Goal: Task Accomplishment & Management: Manage account settings

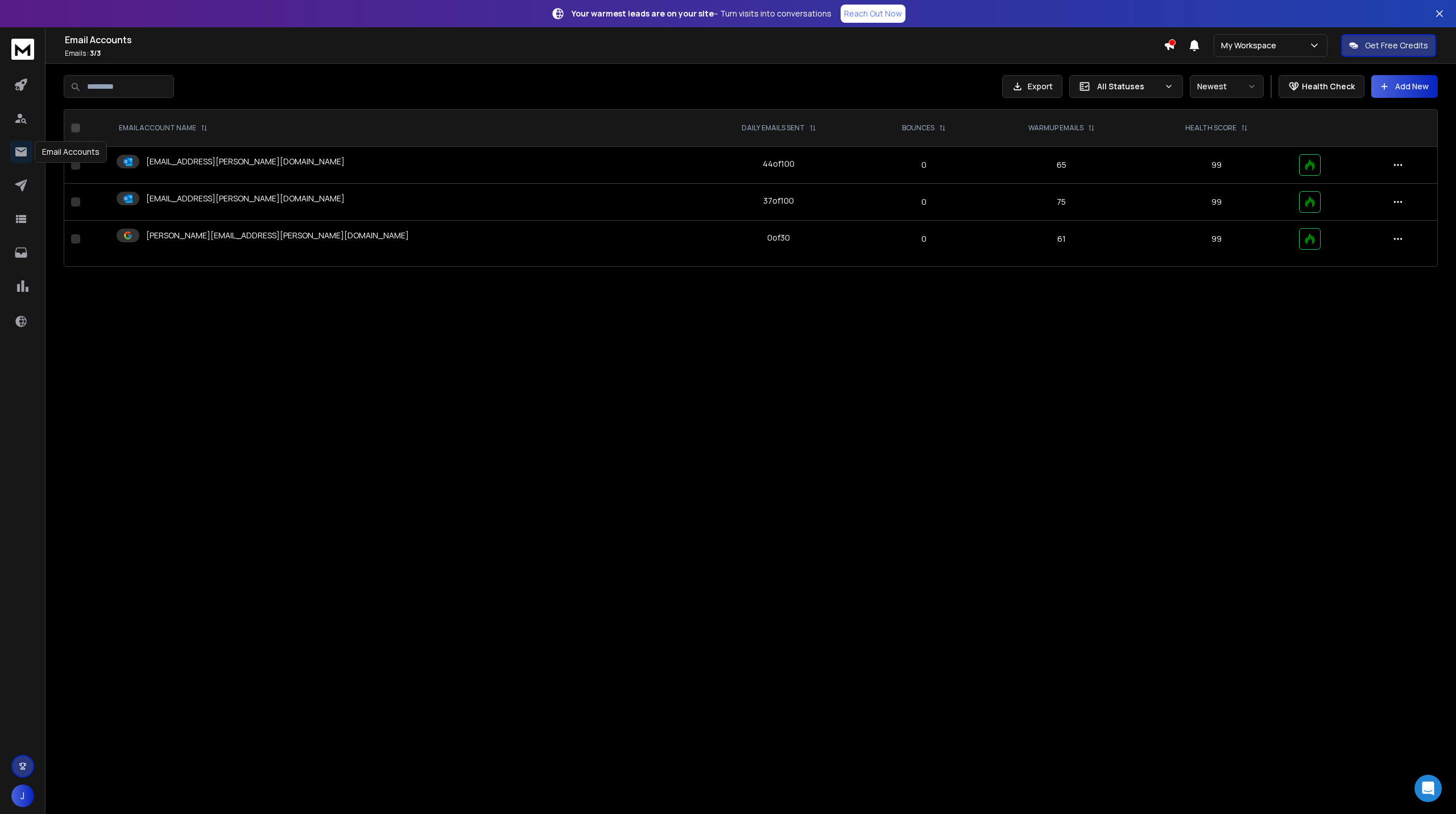
click at [18, 155] on icon at bounding box center [21, 152] width 12 height 9
click at [30, 185] on link at bounding box center [21, 185] width 23 height 23
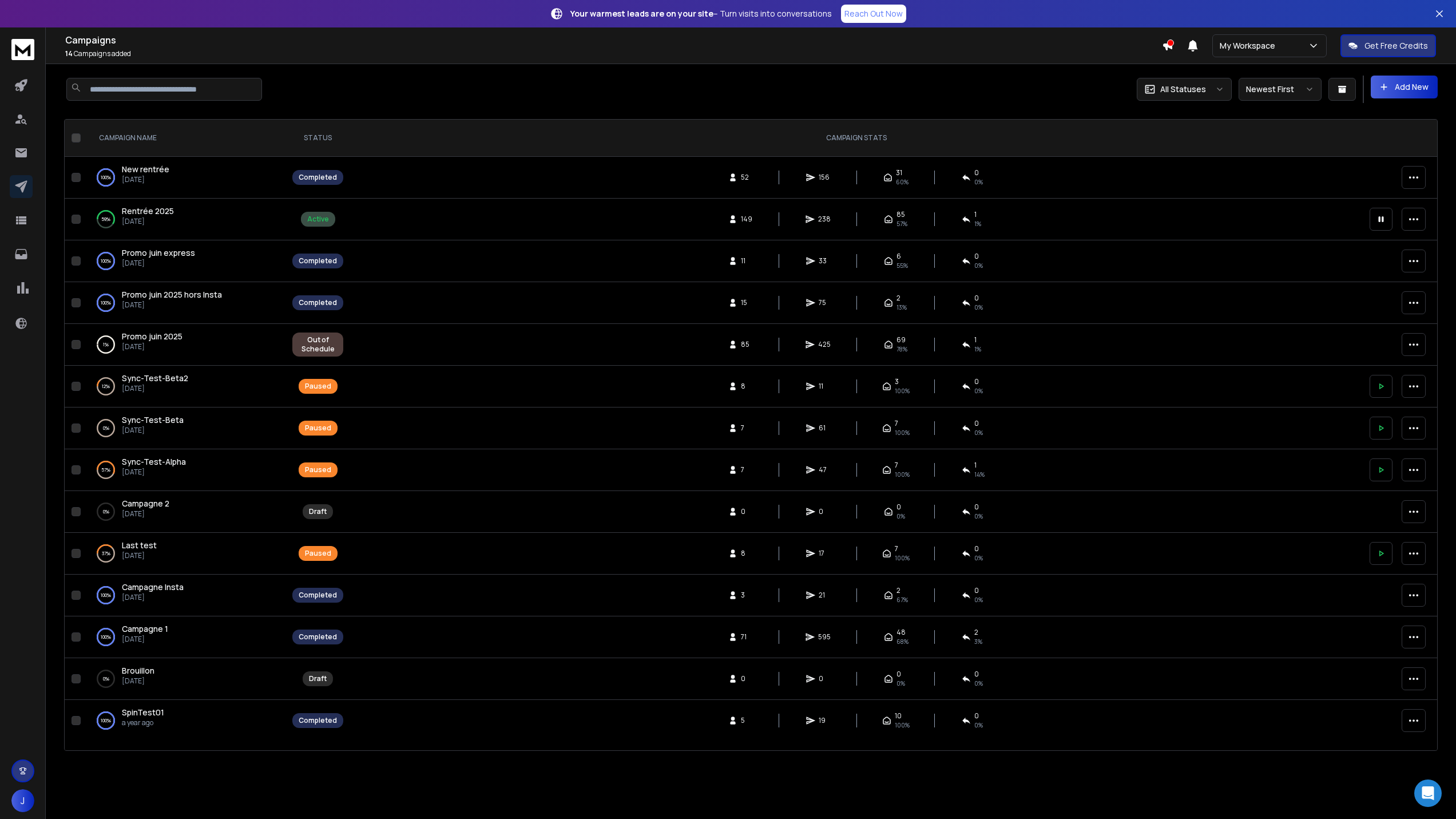
click at [148, 211] on span "Rentrée 2025" at bounding box center [148, 210] width 52 height 11
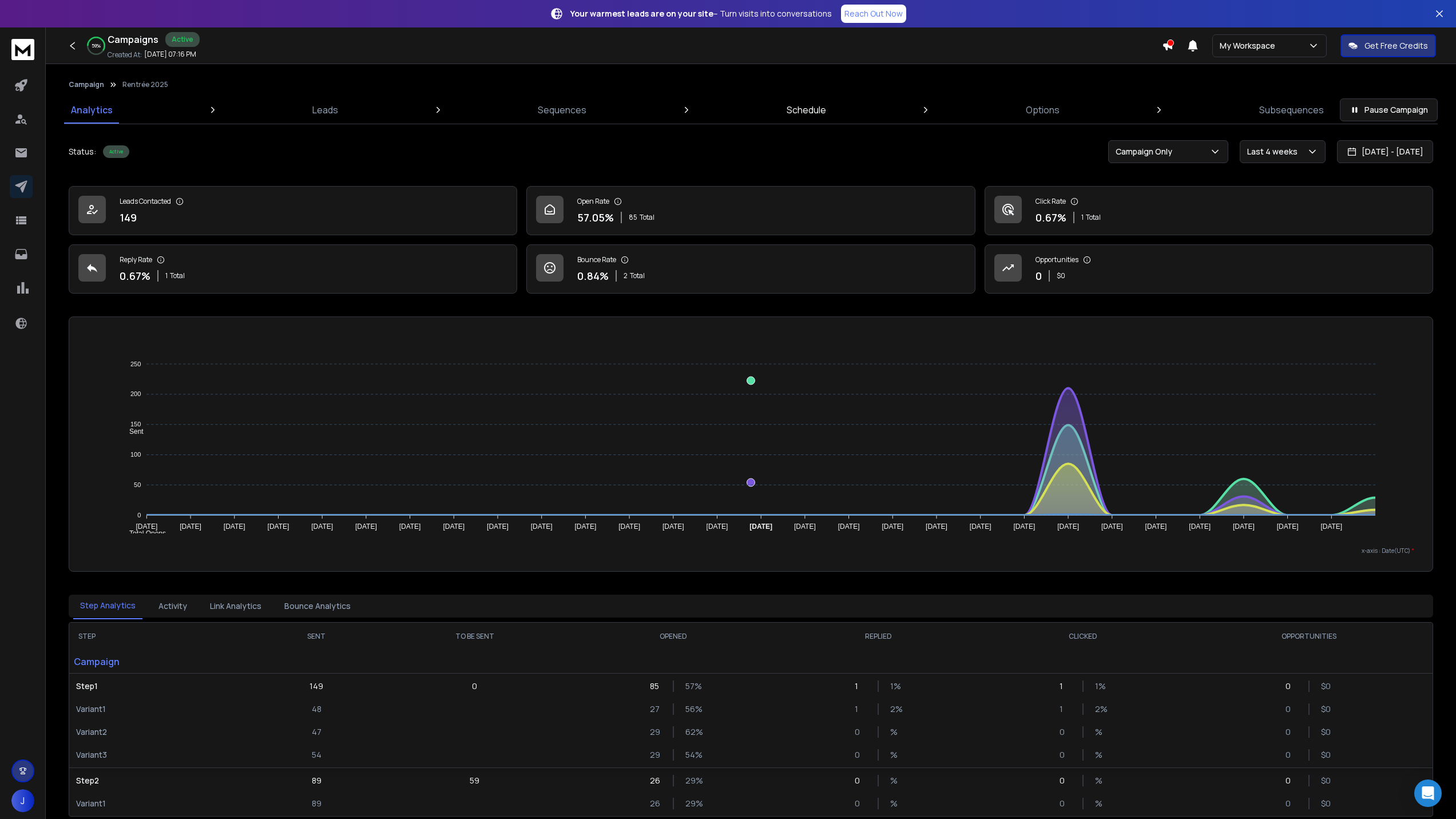
click at [808, 107] on p "Schedule" at bounding box center [806, 110] width 39 height 14
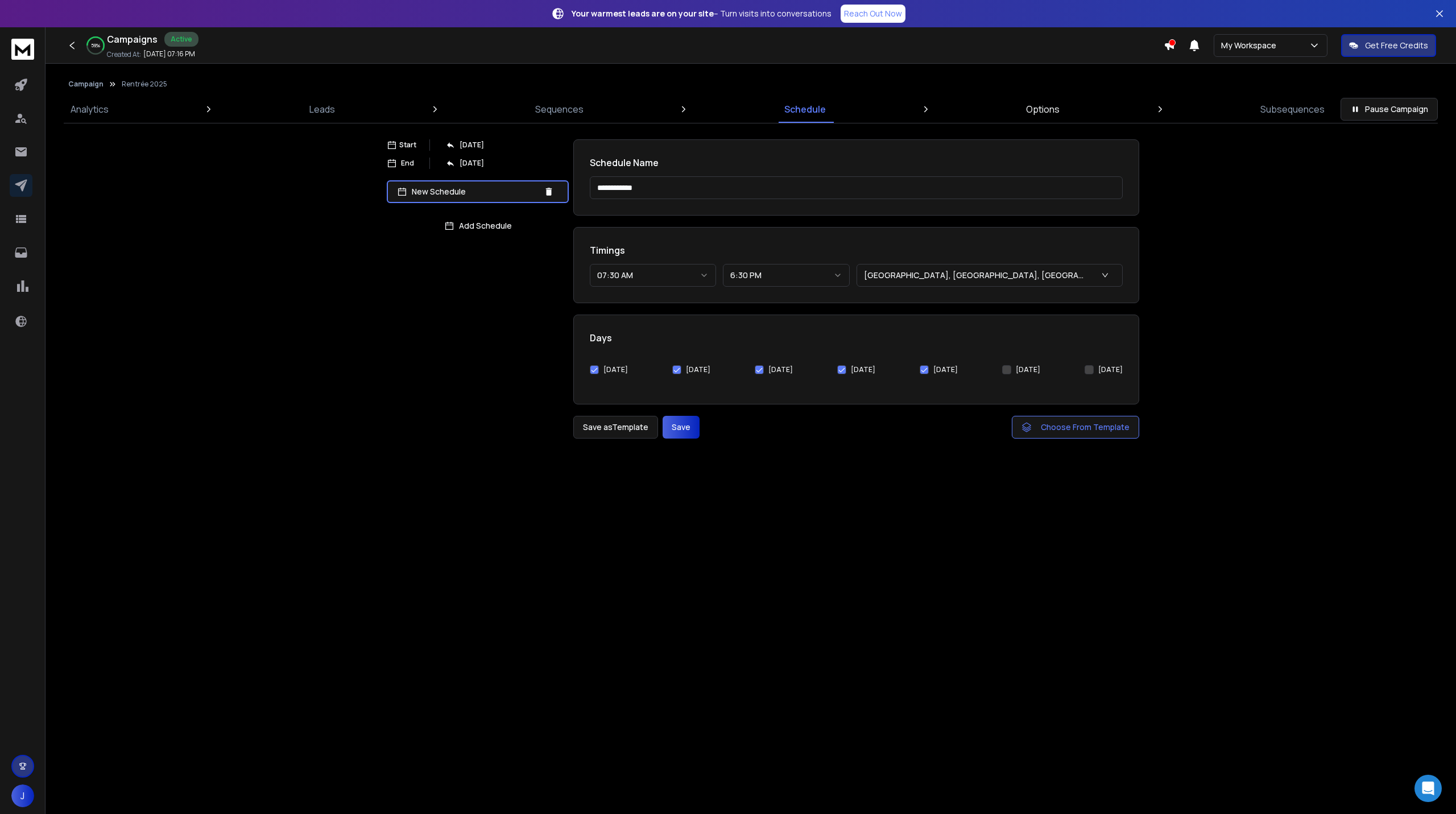
click at [1044, 114] on p "Options" at bounding box center [1043, 109] width 34 height 14
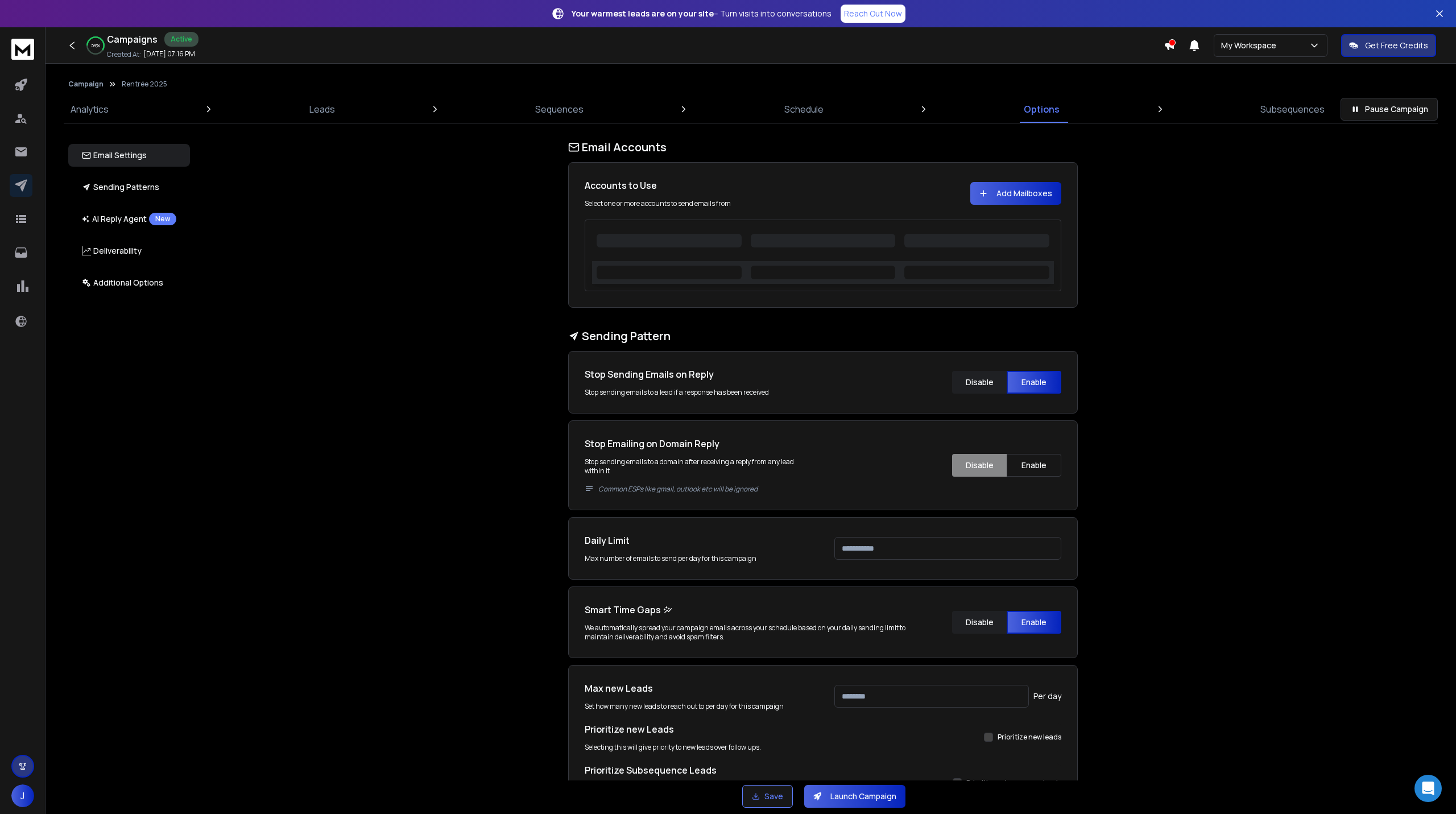
drag, startPoint x: 863, startPoint y: 550, endPoint x: 782, endPoint y: 554, distance: 81.1
click at [782, 554] on div "Daily Limit Max number of emails to send per day for this campaign **" at bounding box center [823, 548] width 477 height 30
type input "***"
click at [767, 792] on button "Save" at bounding box center [767, 796] width 51 height 23
click at [91, 109] on p "Analytics" at bounding box center [90, 109] width 38 height 14
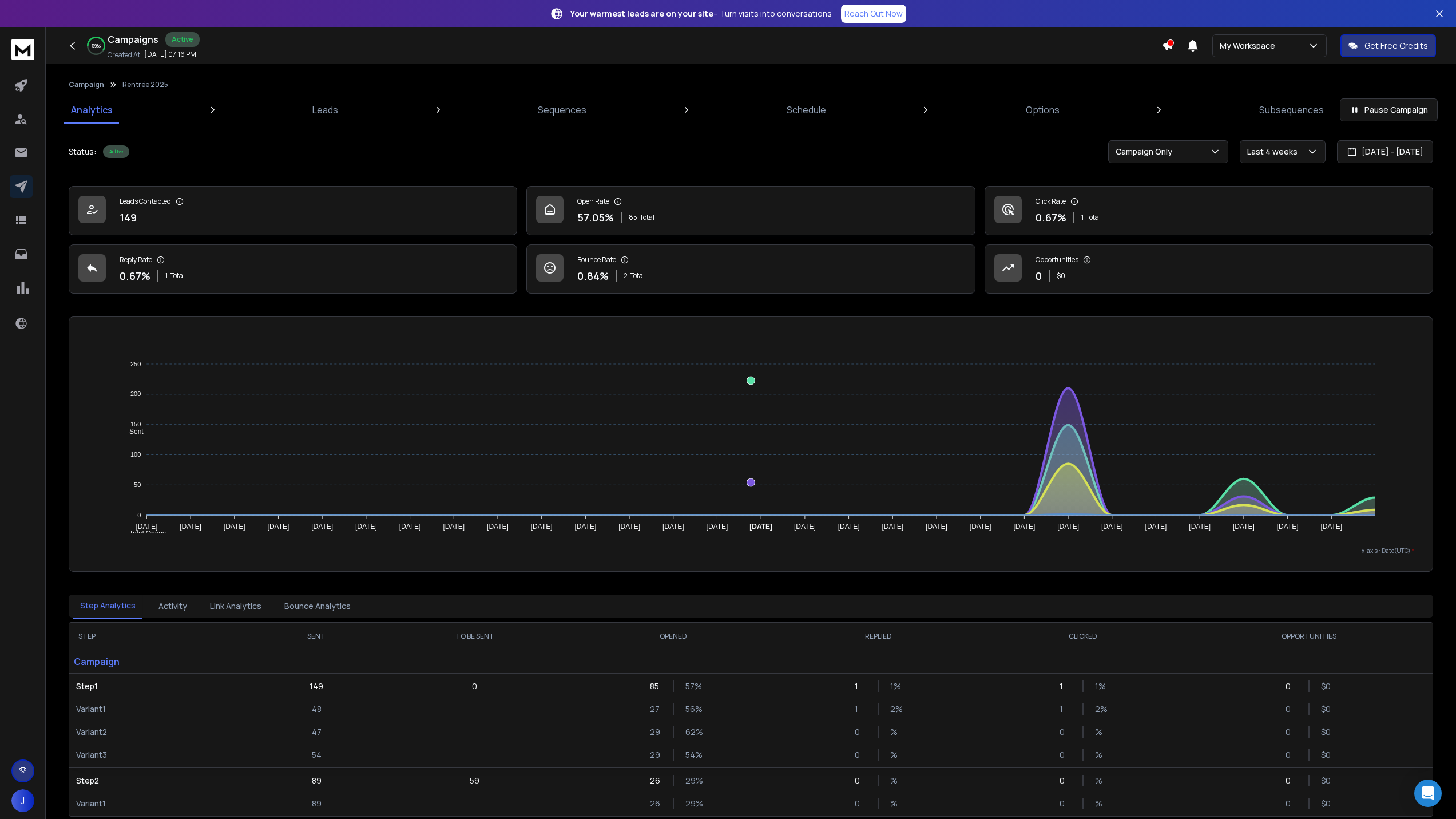
click at [178, 610] on button "Activity" at bounding box center [173, 606] width 42 height 25
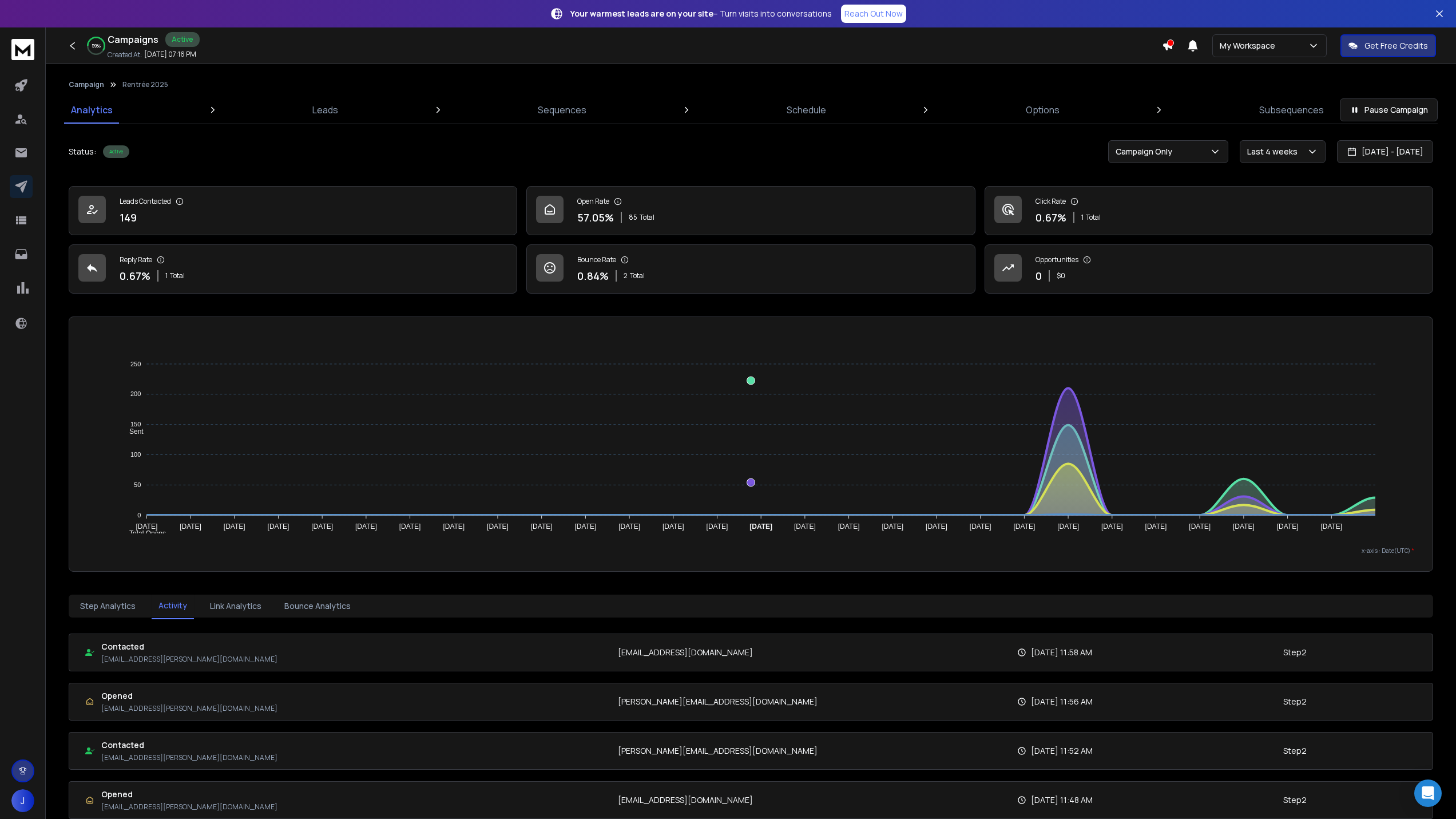
click at [178, 610] on button "Activity" at bounding box center [173, 606] width 42 height 26
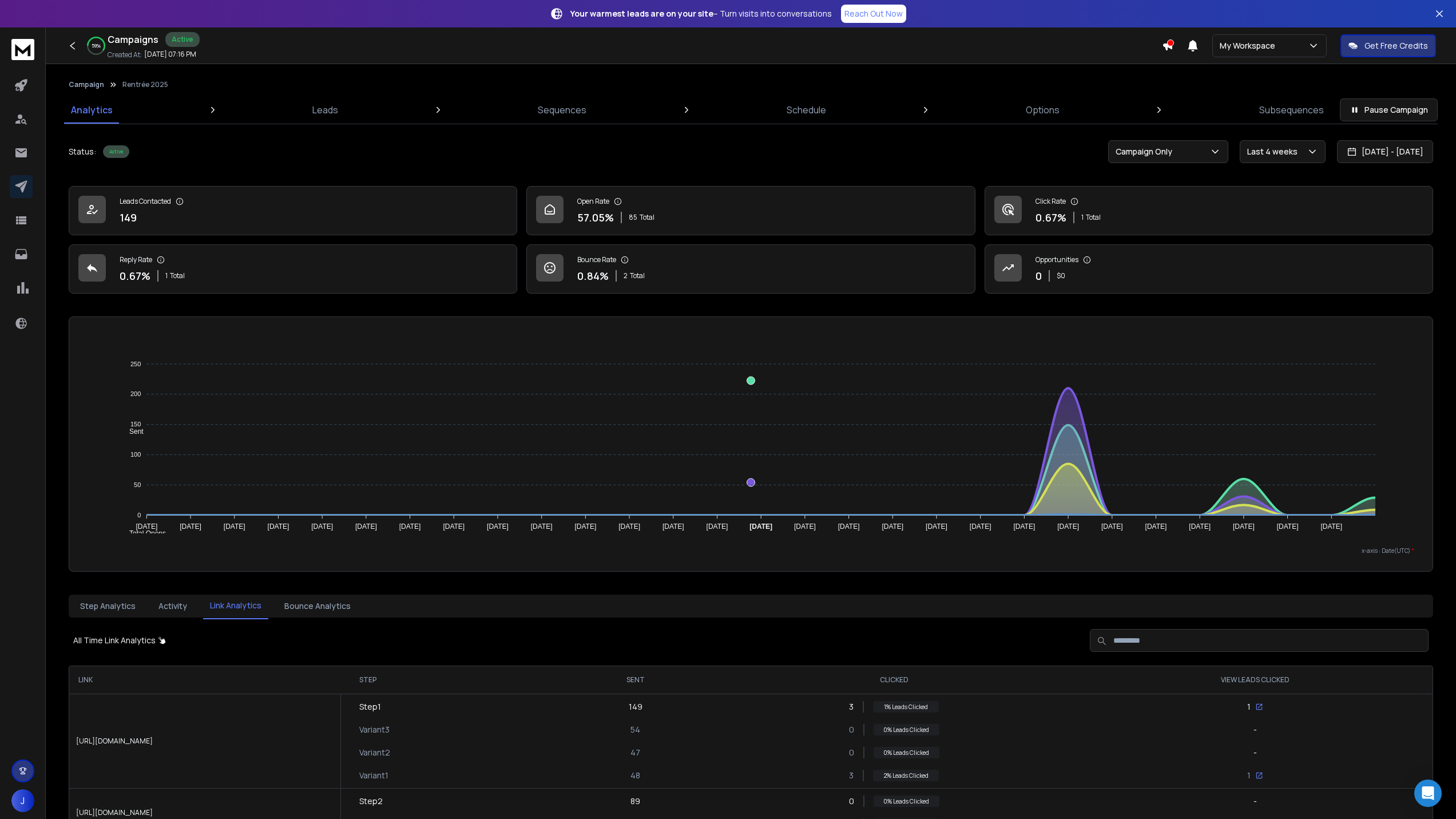
click at [216, 609] on button "Link Analytics" at bounding box center [236, 606] width 65 height 26
click at [108, 603] on button "Step Analytics" at bounding box center [108, 606] width 69 height 25
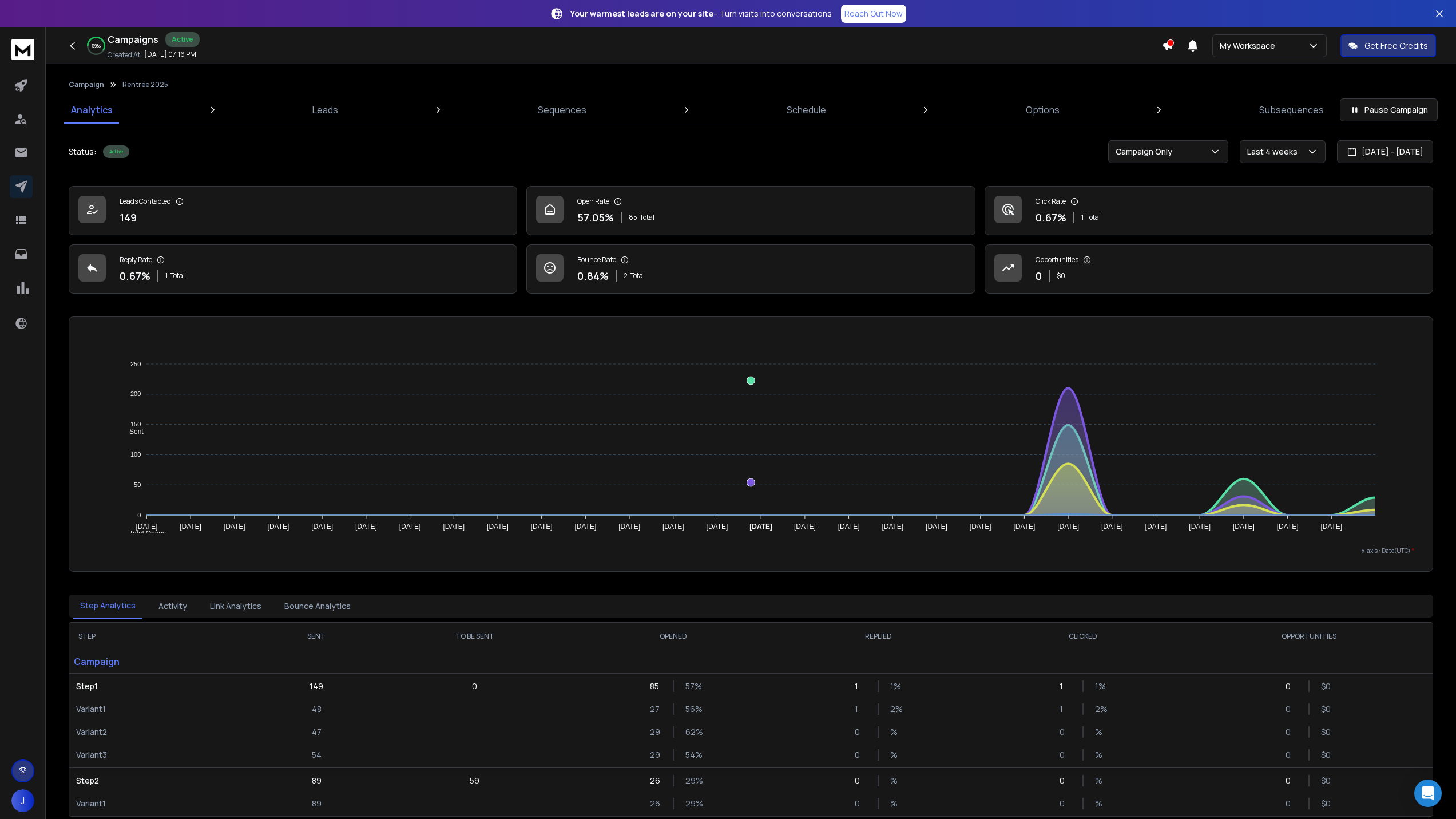
click at [97, 112] on p "Analytics" at bounding box center [92, 110] width 42 height 14
click at [16, 186] on icon at bounding box center [21, 186] width 12 height 12
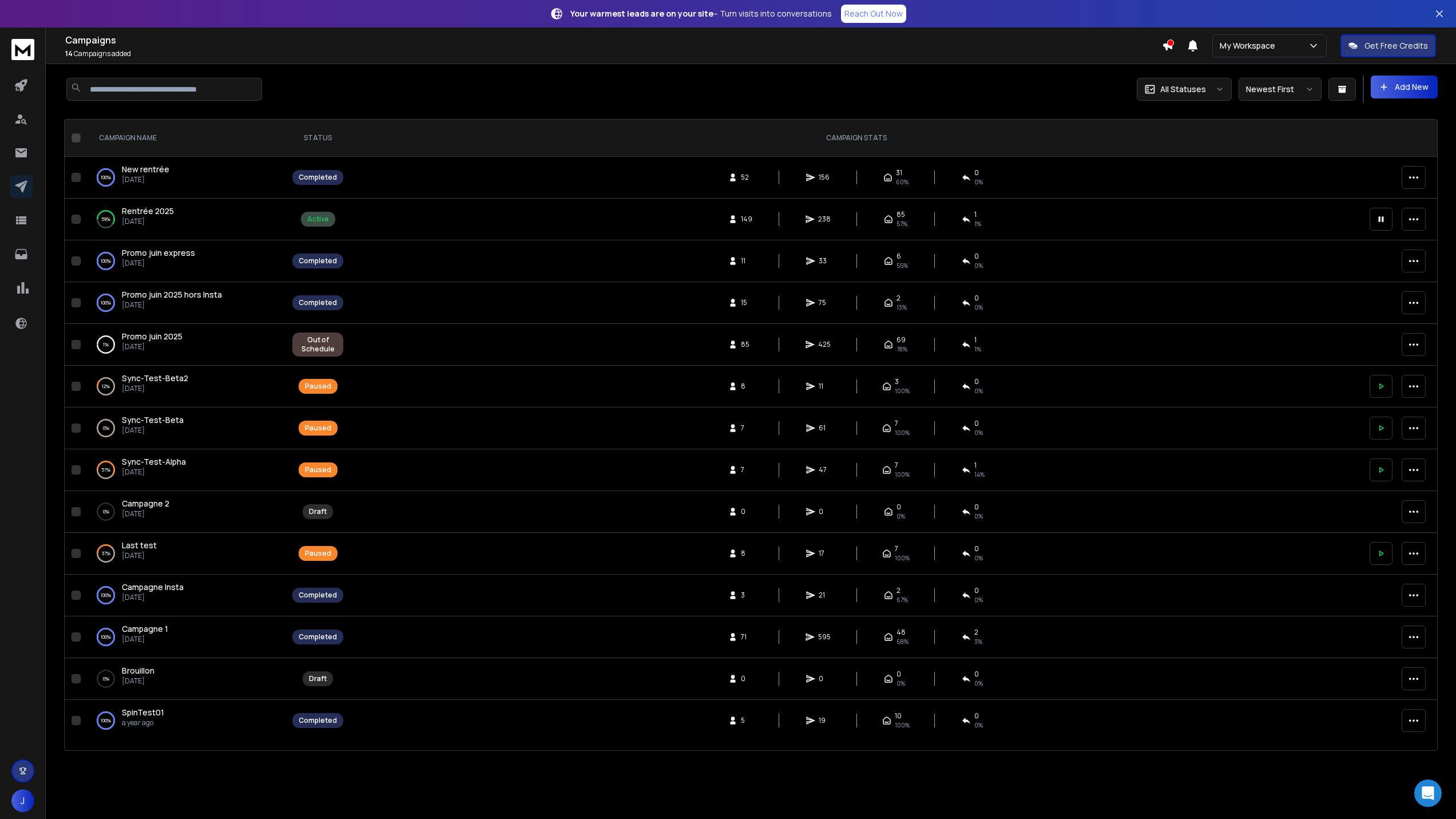
click at [139, 169] on span "New rentrée" at bounding box center [145, 169] width 48 height 11
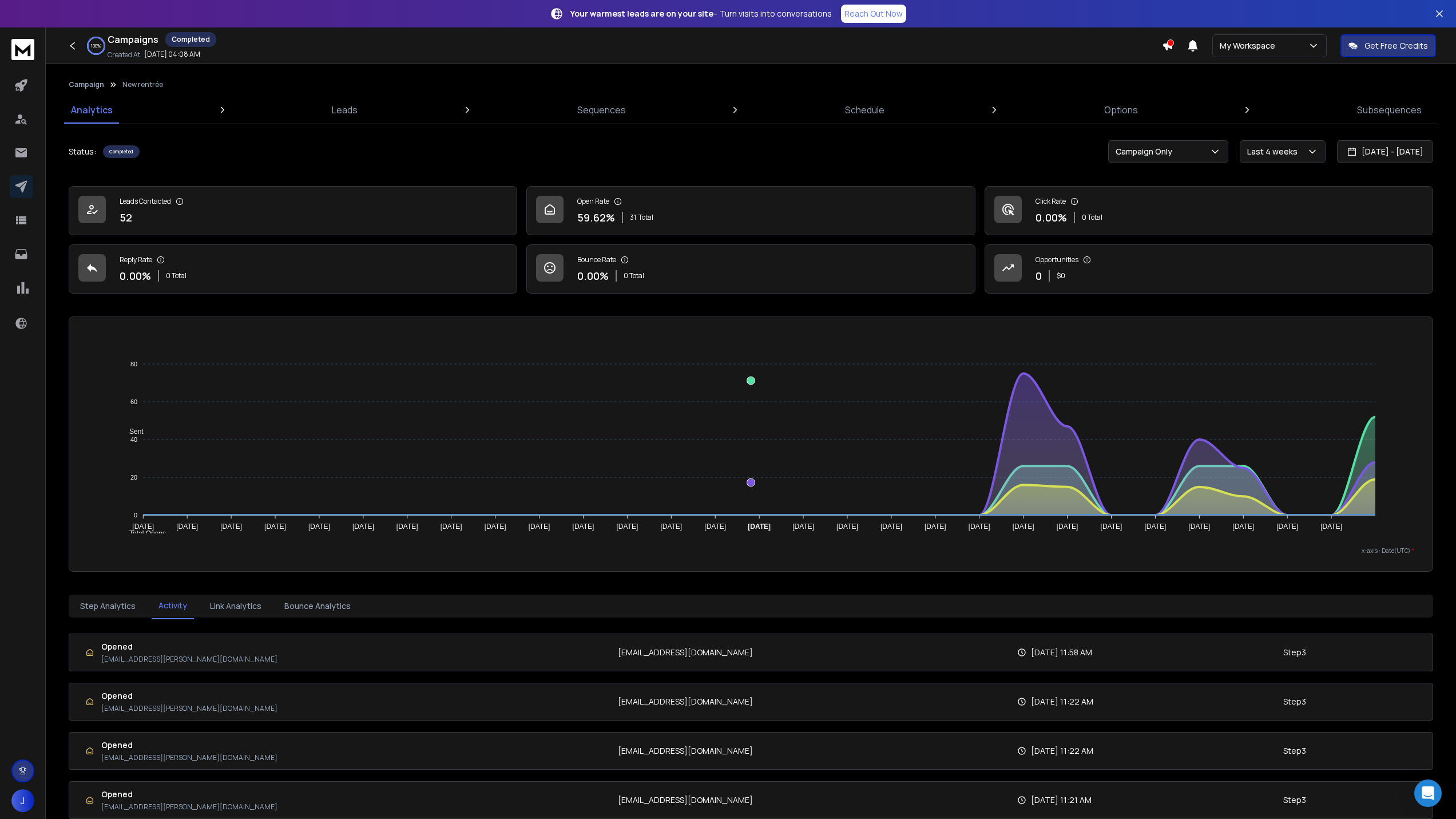
click at [165, 606] on button "Activity" at bounding box center [173, 606] width 42 height 26
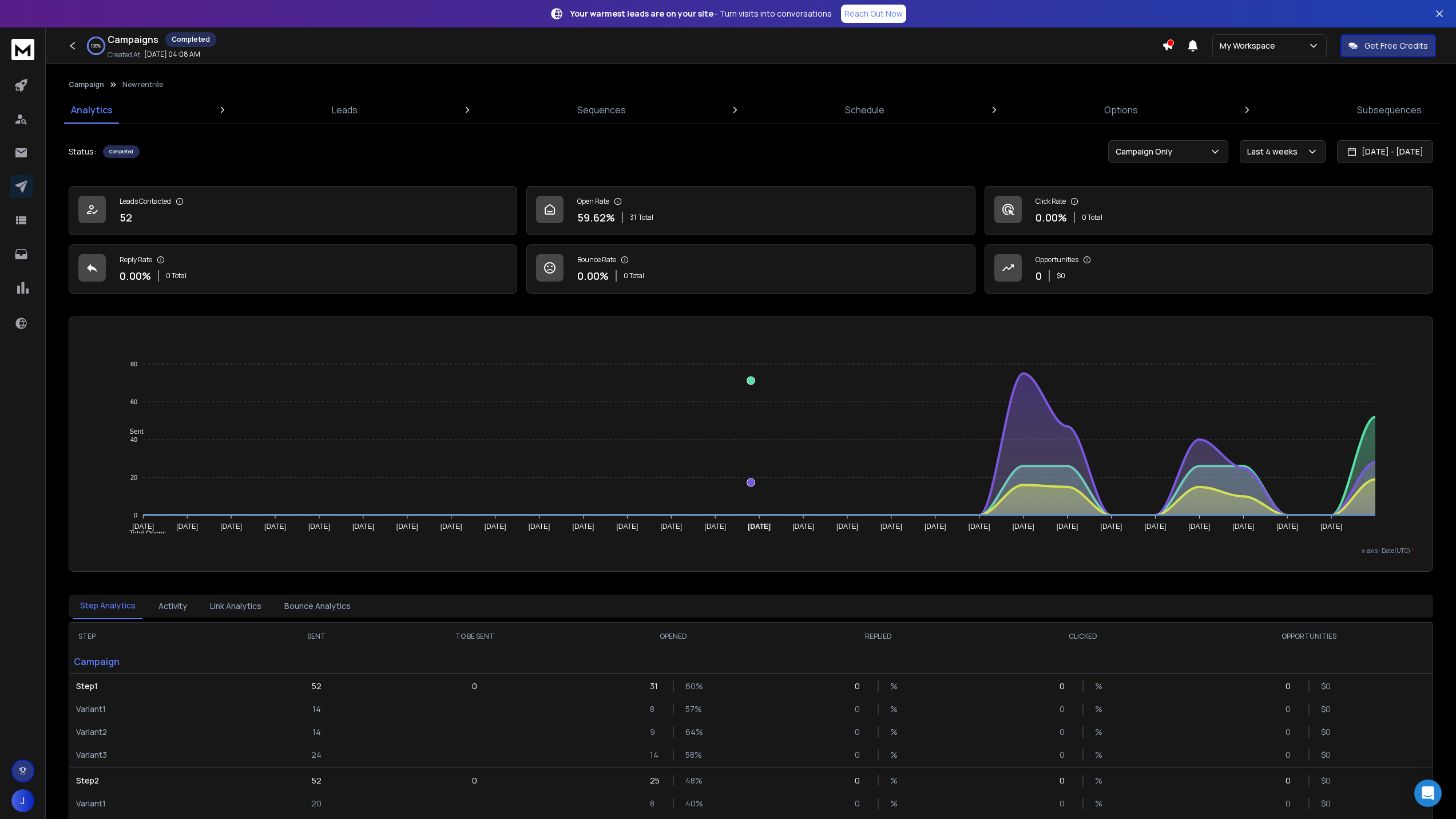
click at [106, 608] on button "Step Analytics" at bounding box center [108, 606] width 69 height 26
click at [160, 611] on button "Activity" at bounding box center [173, 606] width 42 height 25
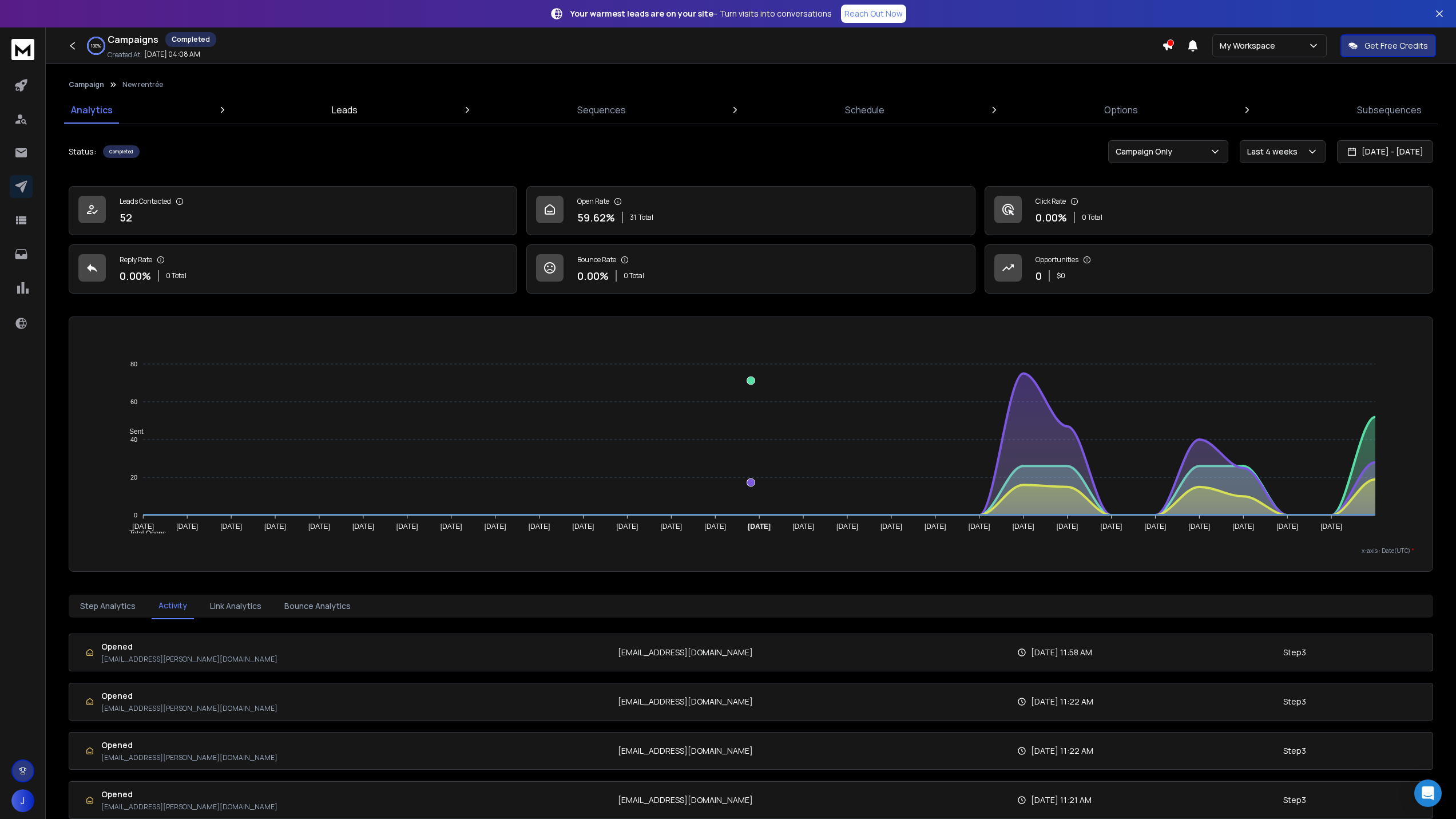
click at [356, 107] on p "Leads" at bounding box center [344, 110] width 25 height 14
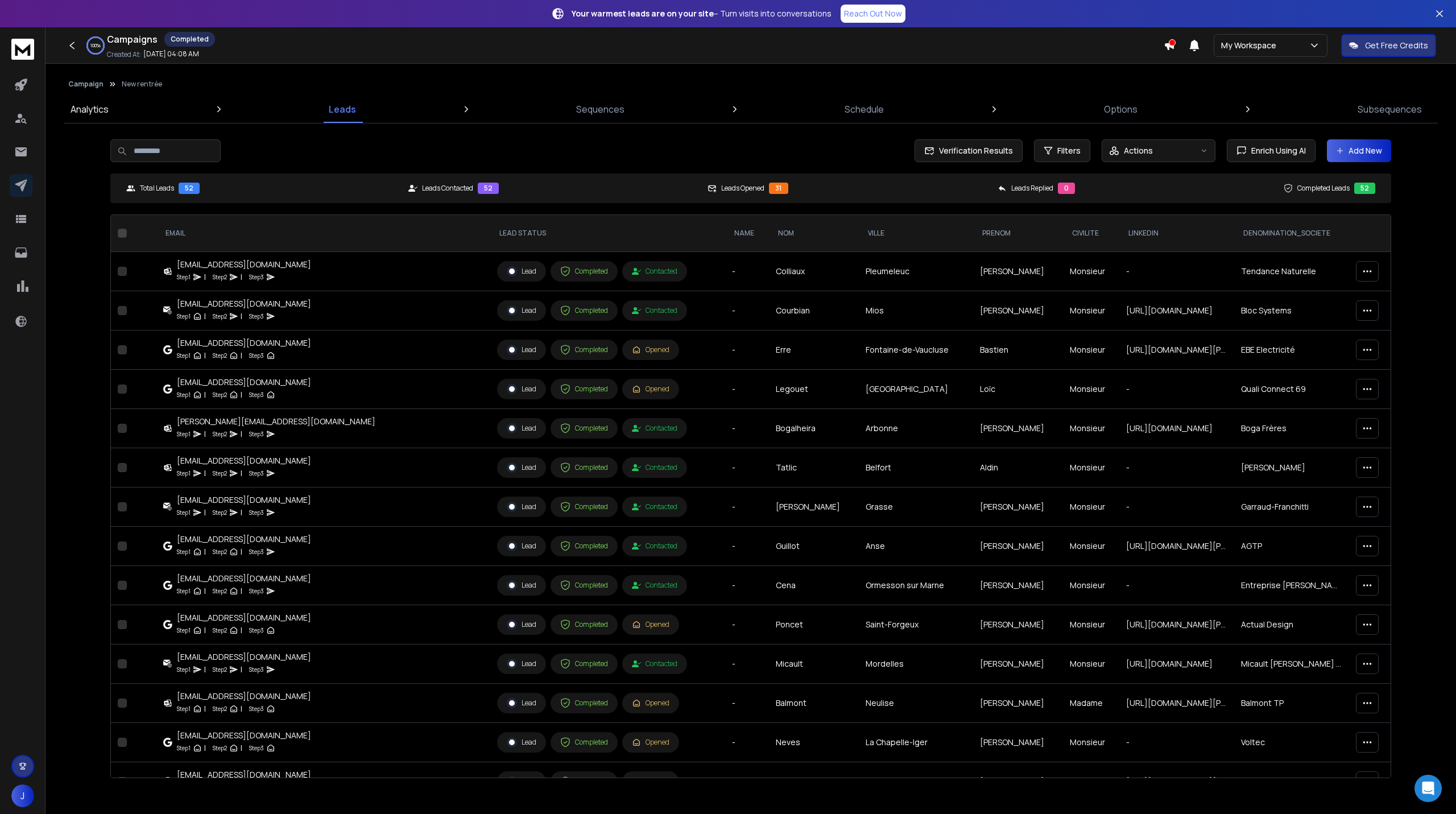
click at [82, 107] on p "Analytics" at bounding box center [90, 109] width 38 height 14
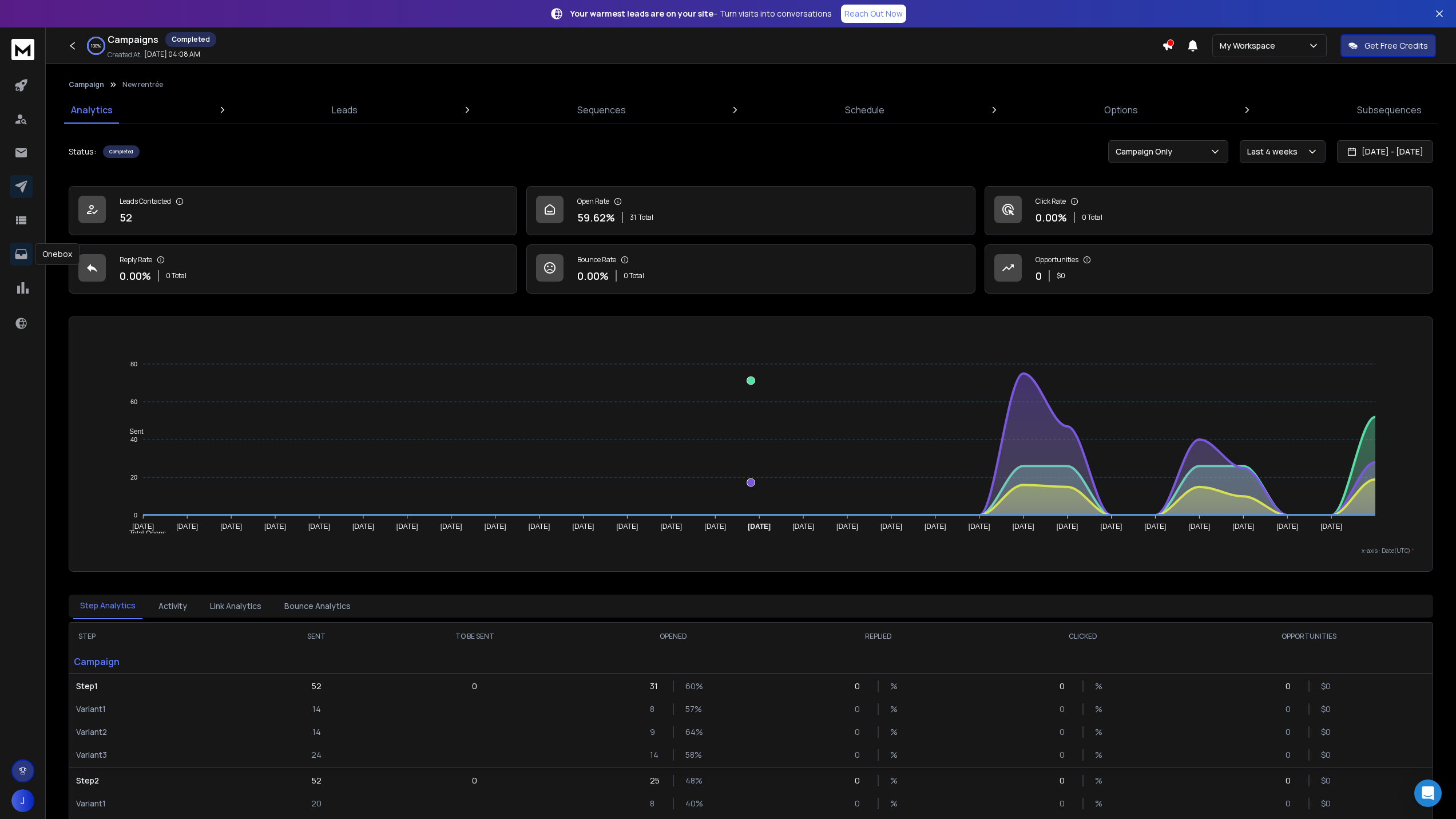
click at [18, 254] on icon at bounding box center [21, 254] width 12 height 10
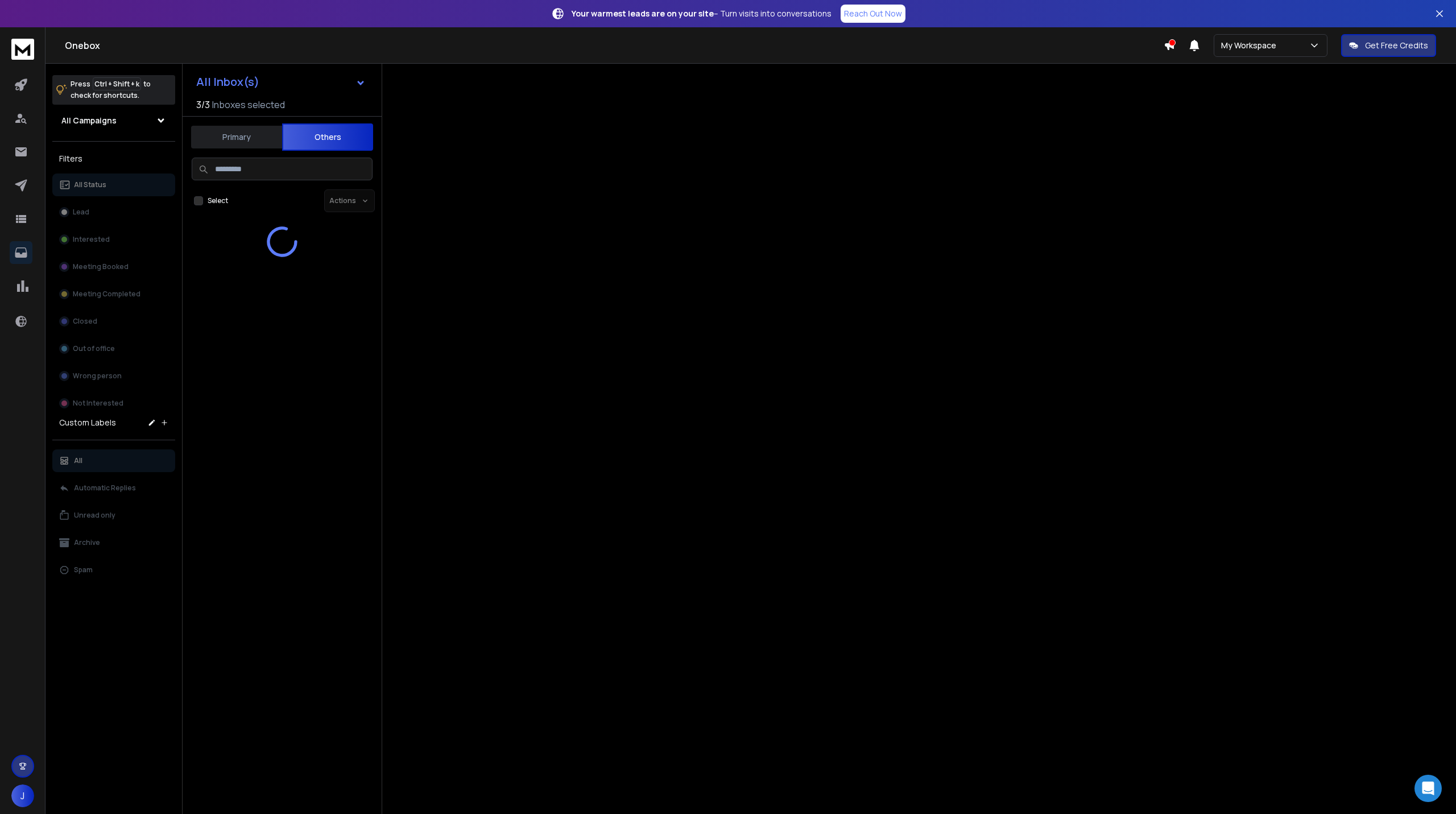
click at [320, 136] on button "Others" at bounding box center [327, 137] width 91 height 27
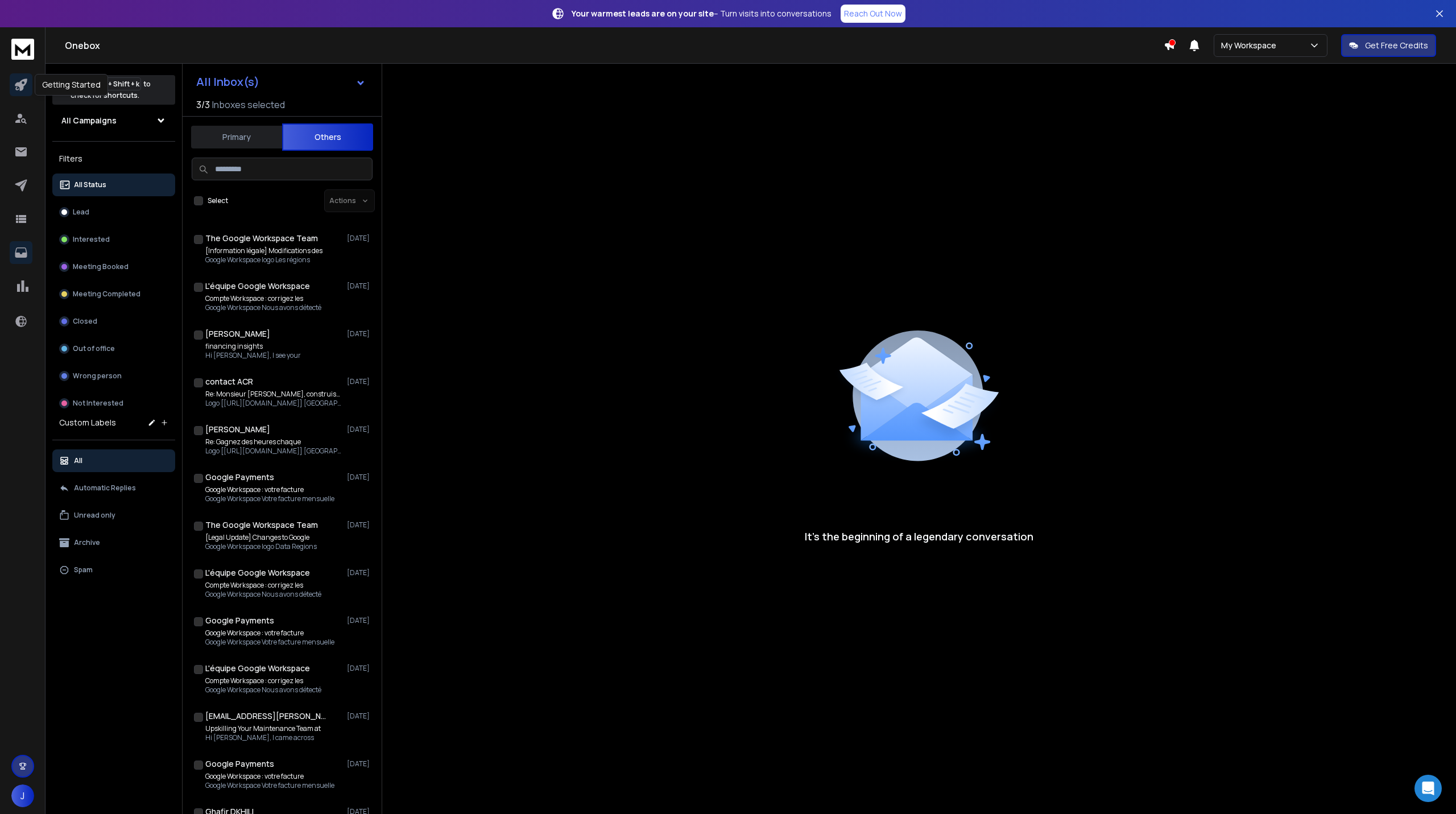
click at [21, 94] on link at bounding box center [21, 84] width 23 height 23
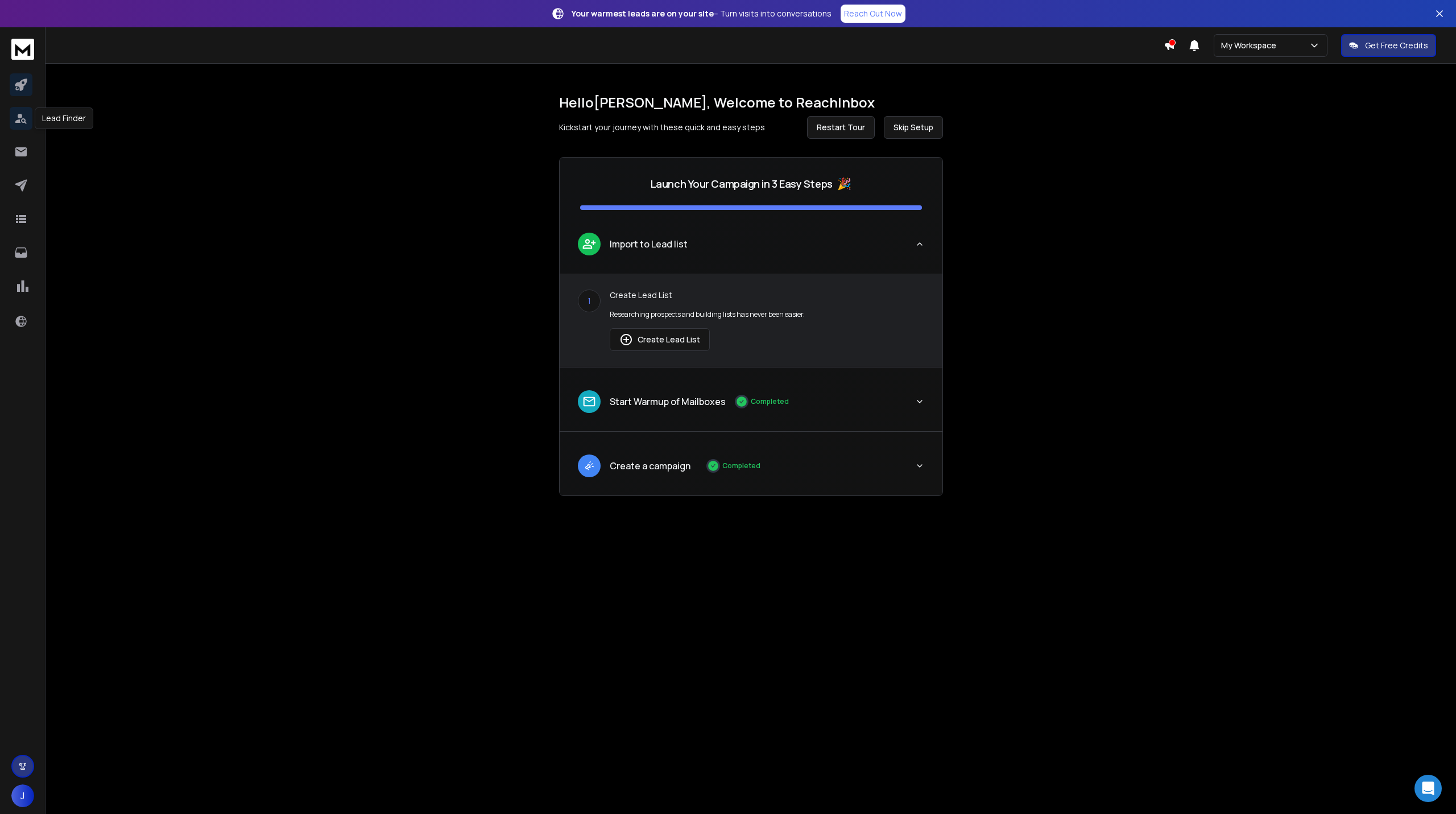
click at [20, 118] on icon at bounding box center [21, 118] width 14 height 14
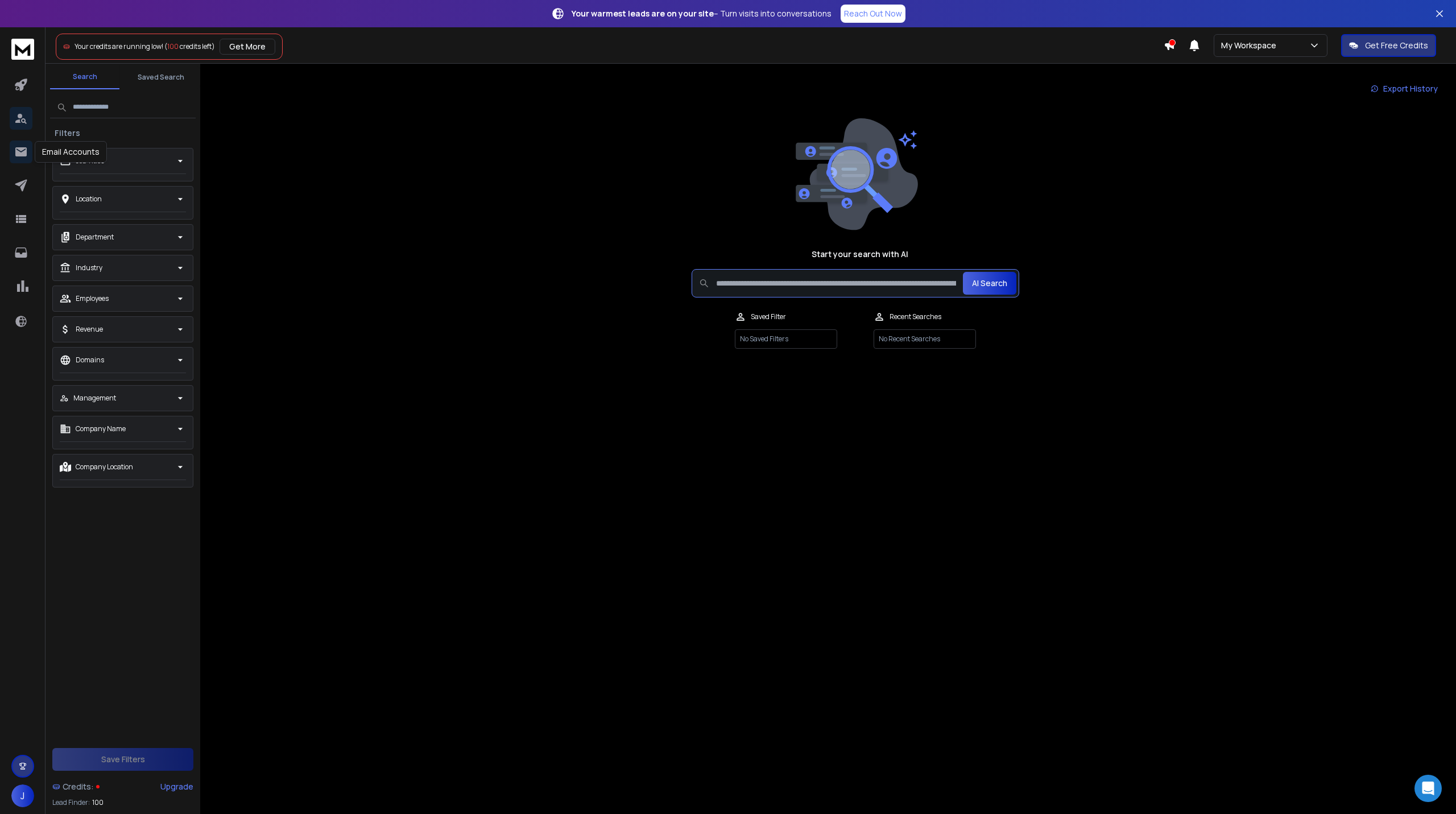
click at [21, 159] on link at bounding box center [21, 151] width 23 height 23
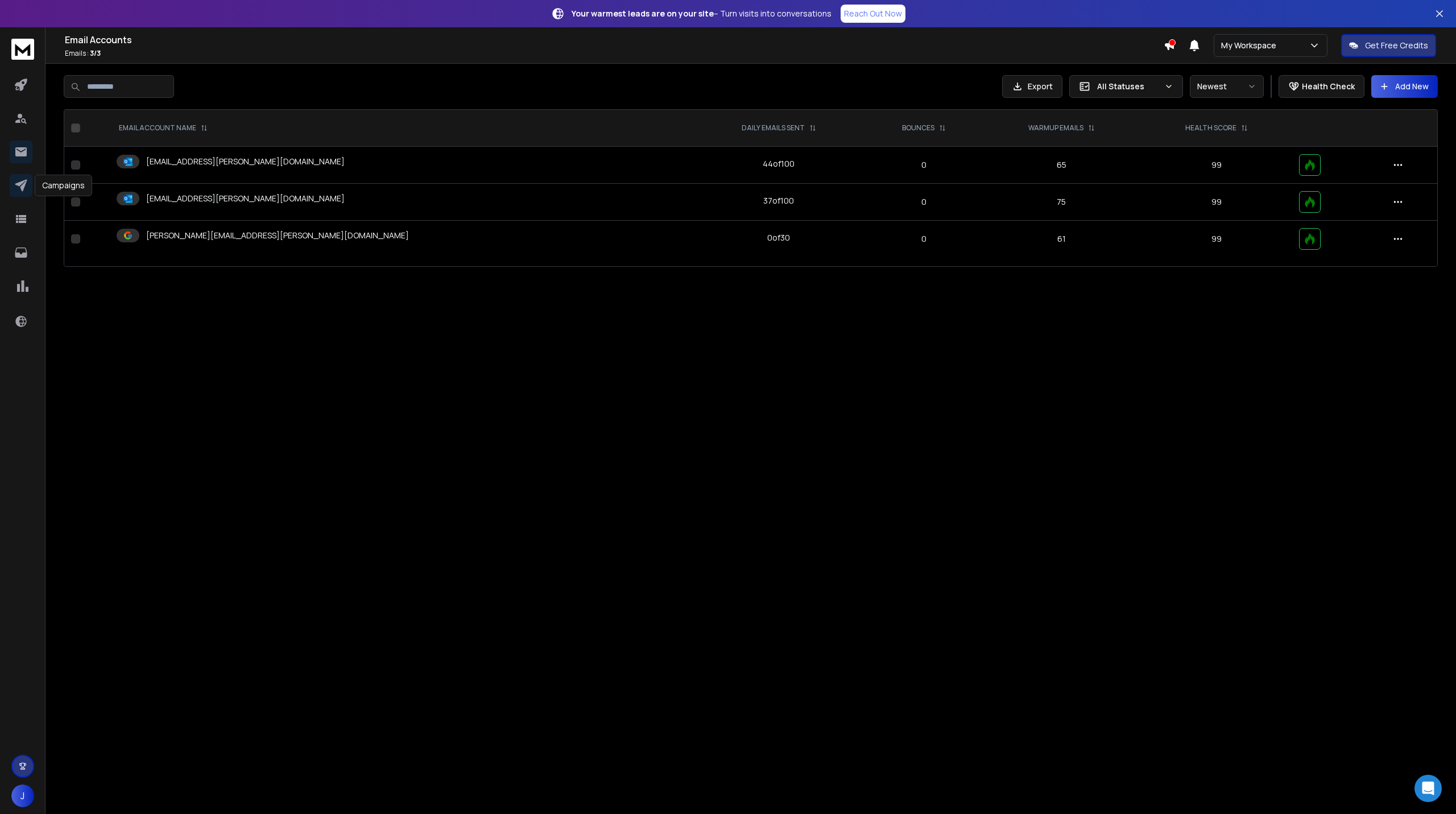
click at [27, 183] on icon at bounding box center [21, 185] width 14 height 14
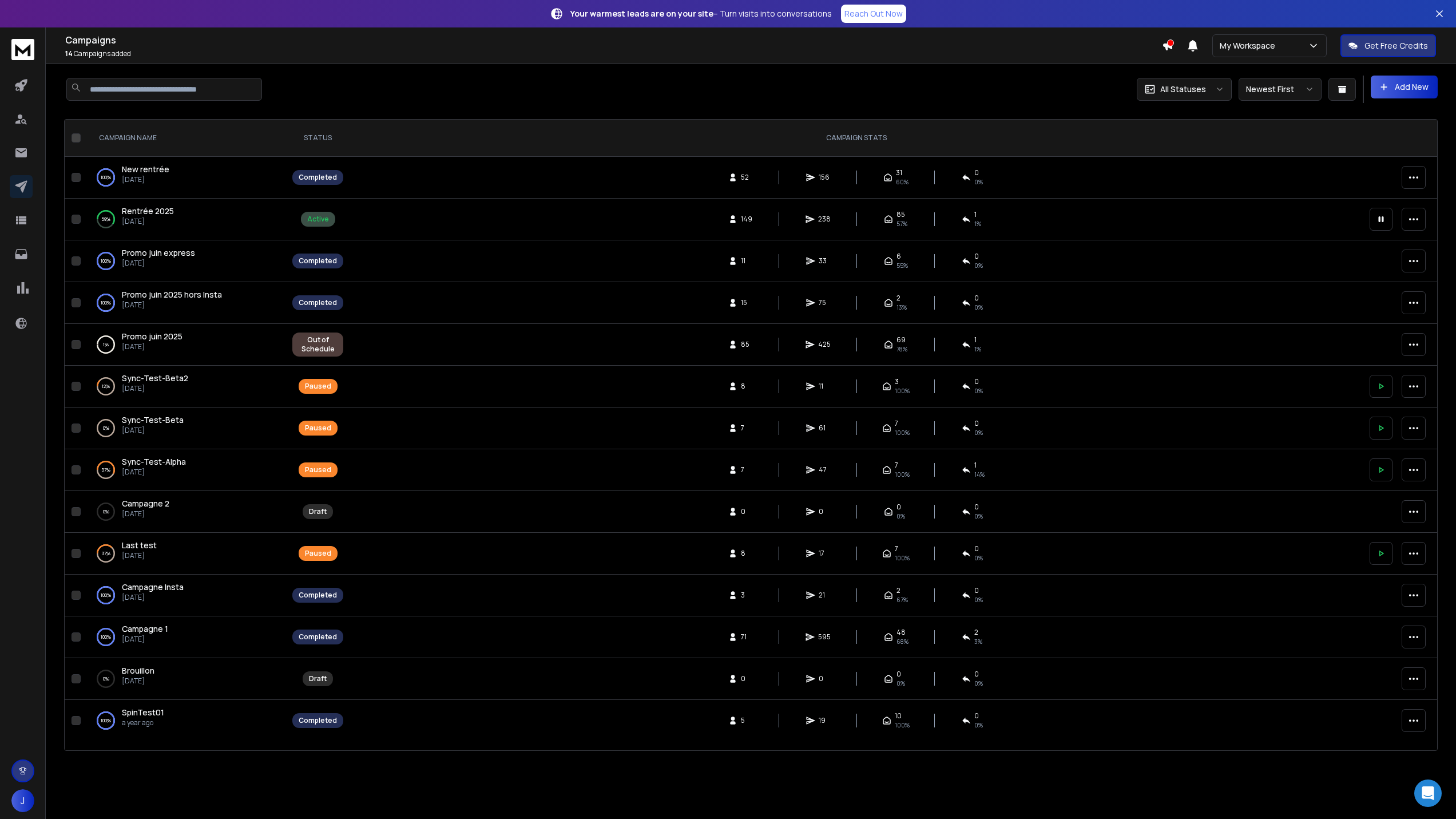
click at [149, 169] on span "New rentrée" at bounding box center [145, 169] width 48 height 11
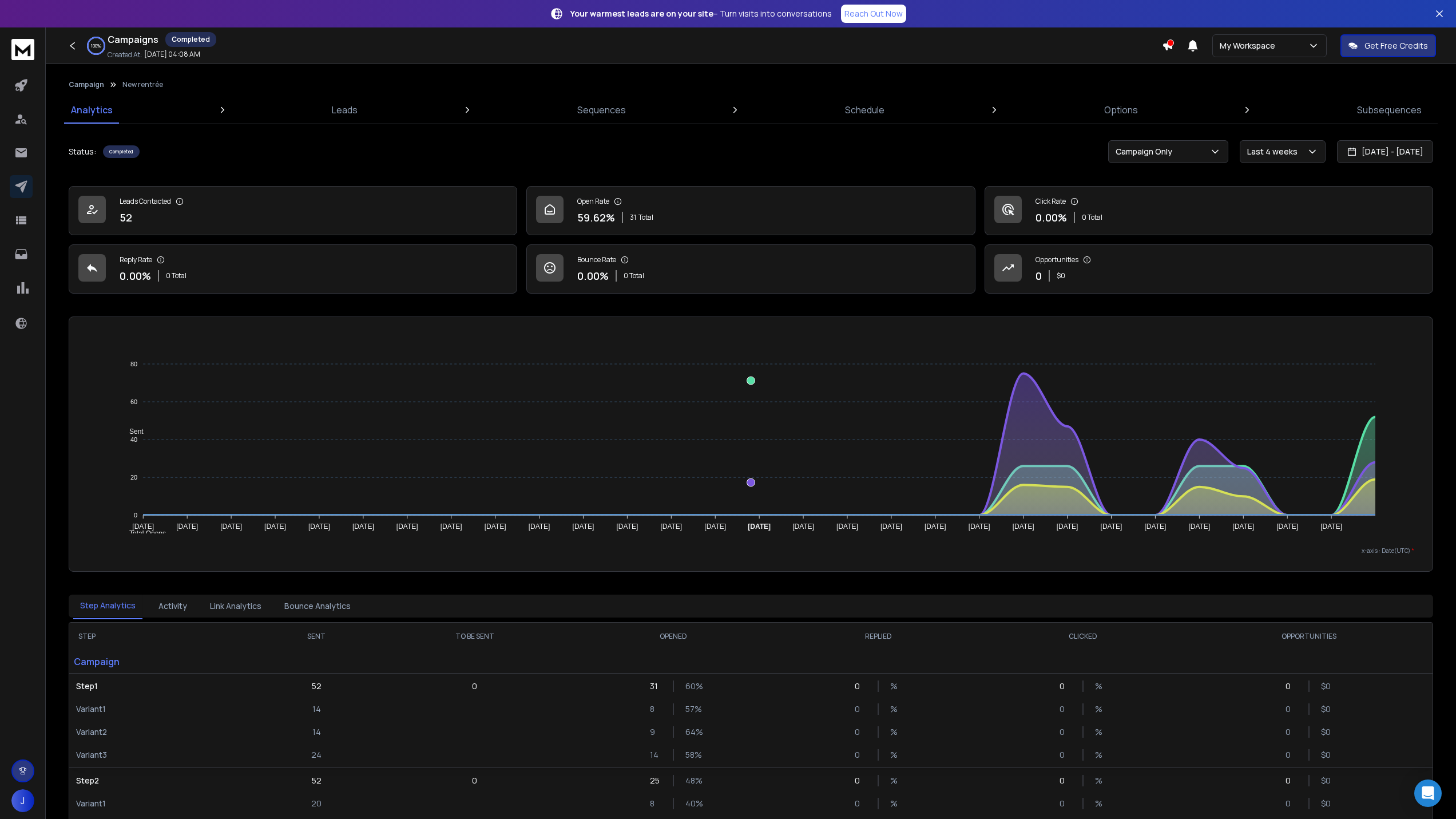
click at [181, 610] on button "Activity" at bounding box center [173, 606] width 42 height 25
click at [101, 607] on button "Step Analytics" at bounding box center [108, 606] width 69 height 26
click at [353, 109] on p "Leads" at bounding box center [344, 110] width 25 height 14
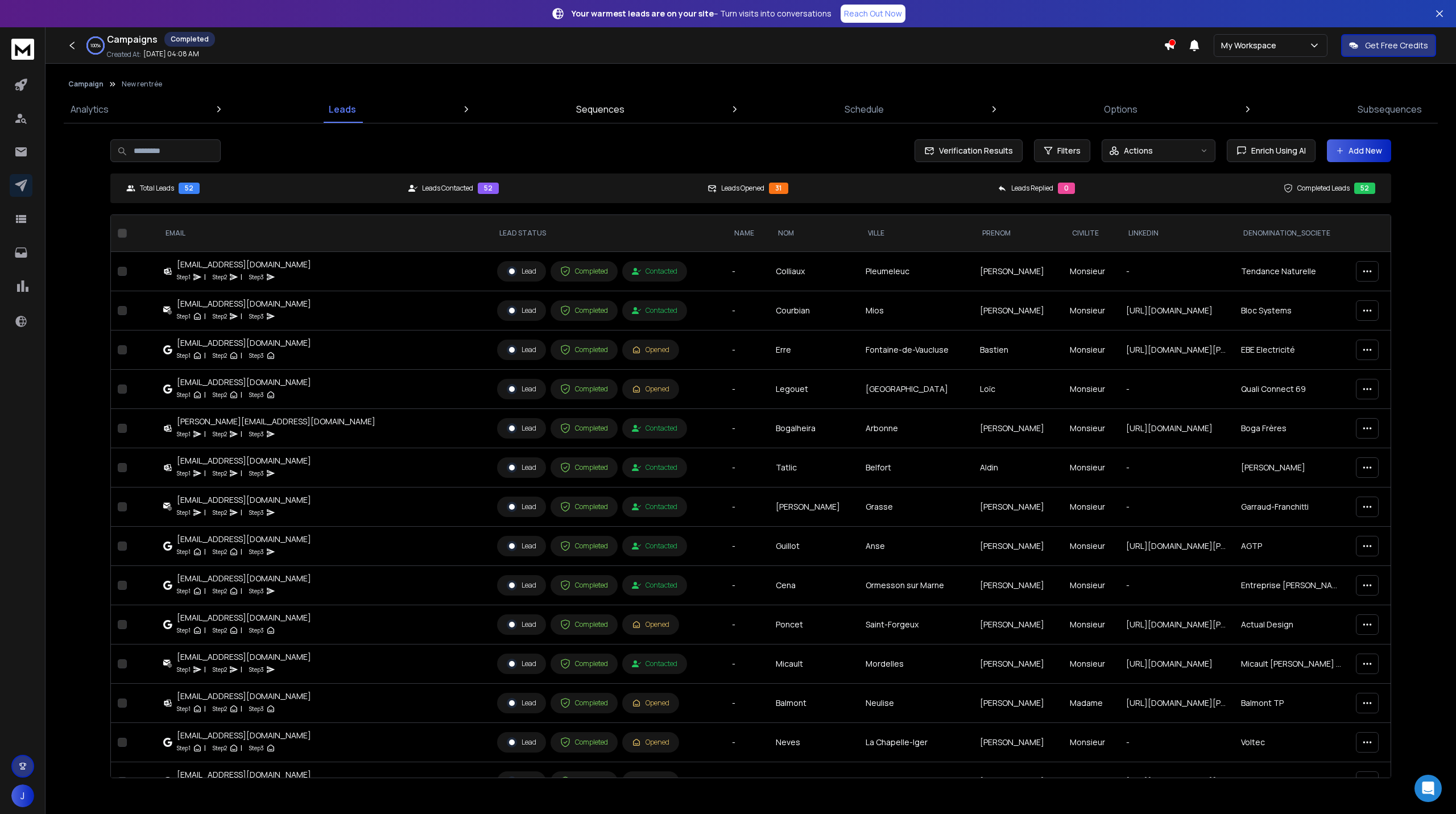
click at [599, 108] on p "Sequences" at bounding box center [600, 109] width 48 height 14
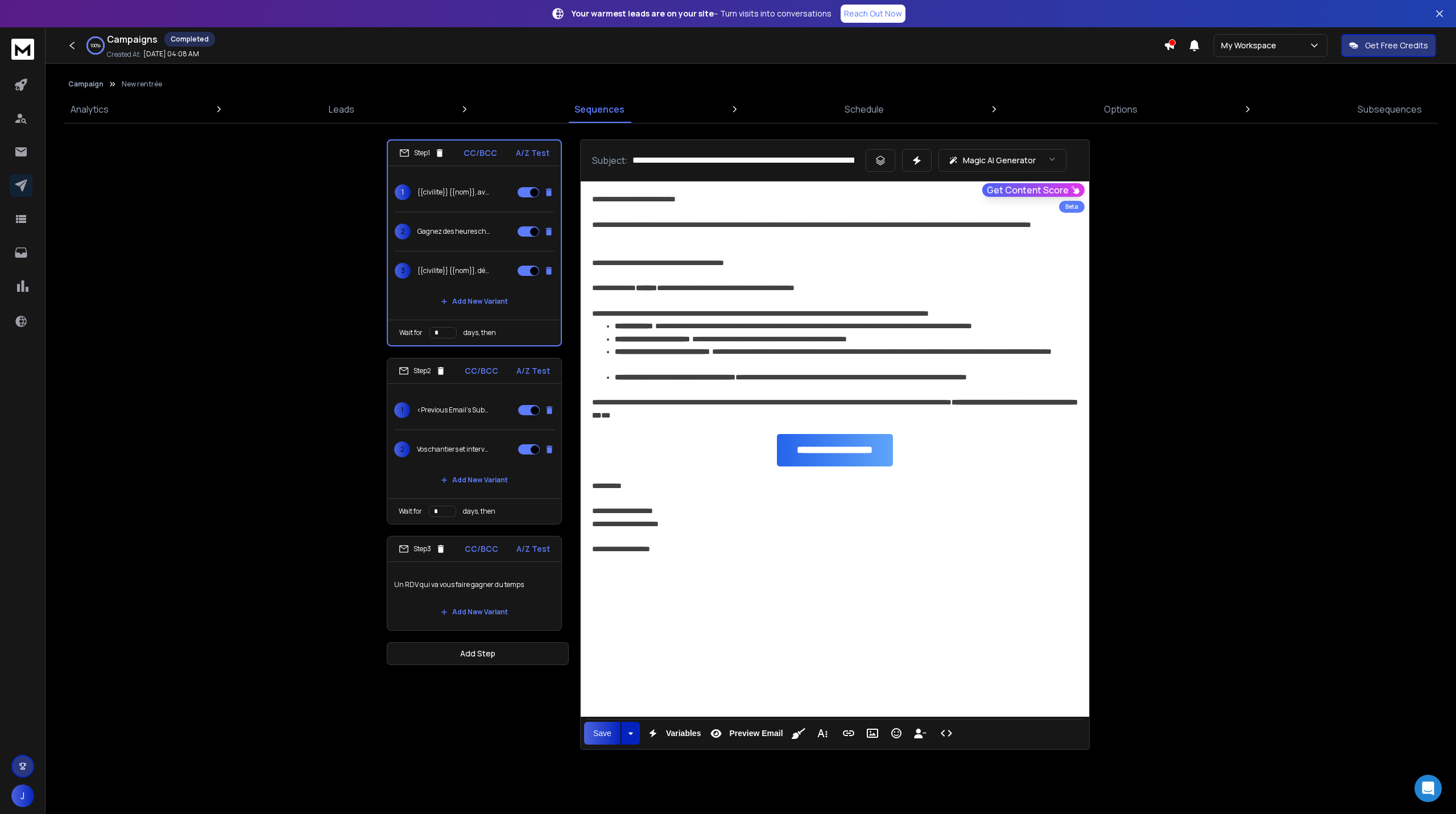
click at [450, 589] on p "Un RDV qui va vous faire gagner du temps" at bounding box center [474, 584] width 160 height 32
type input "**********"
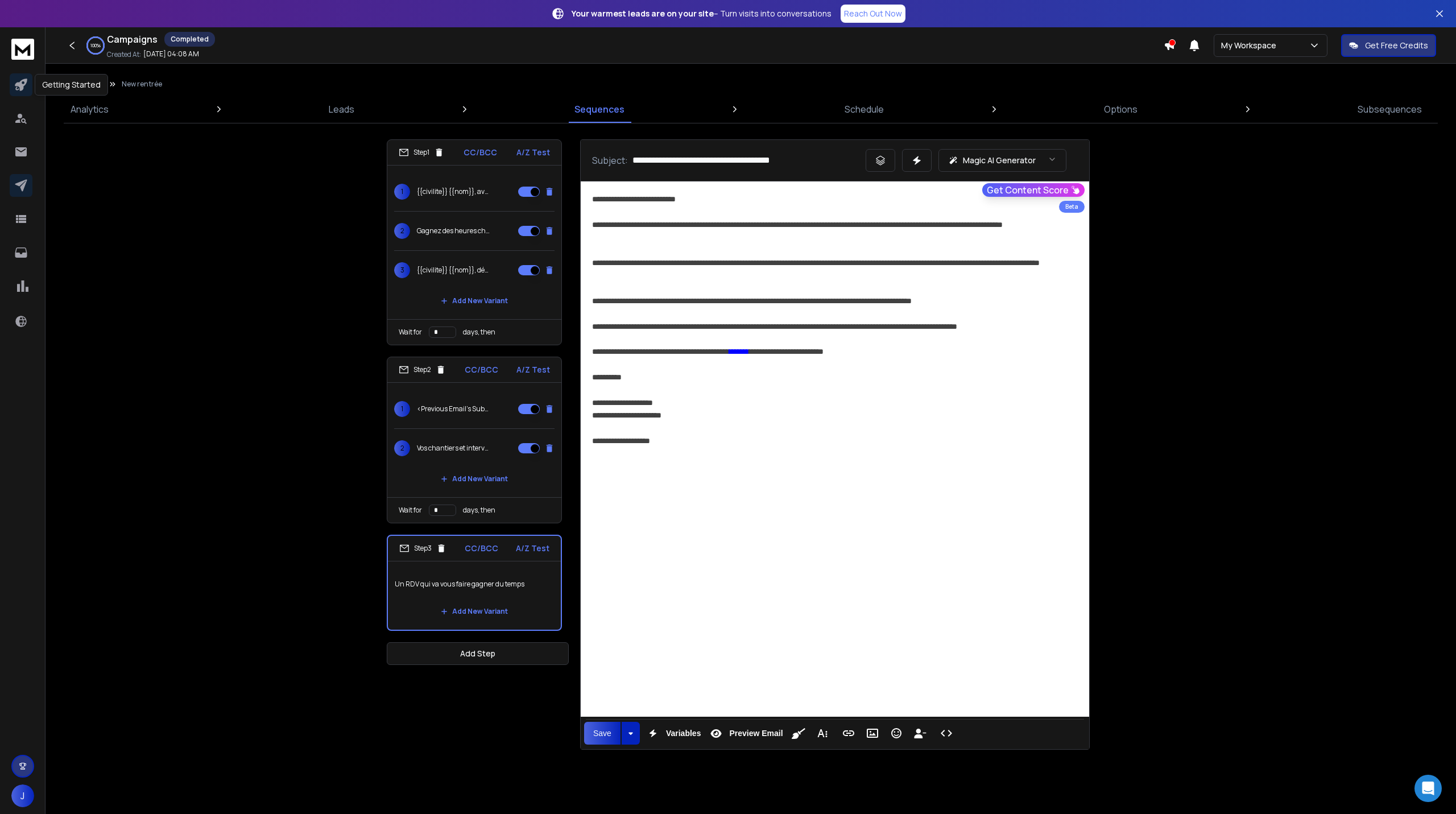
click at [21, 89] on icon at bounding box center [21, 84] width 12 height 12
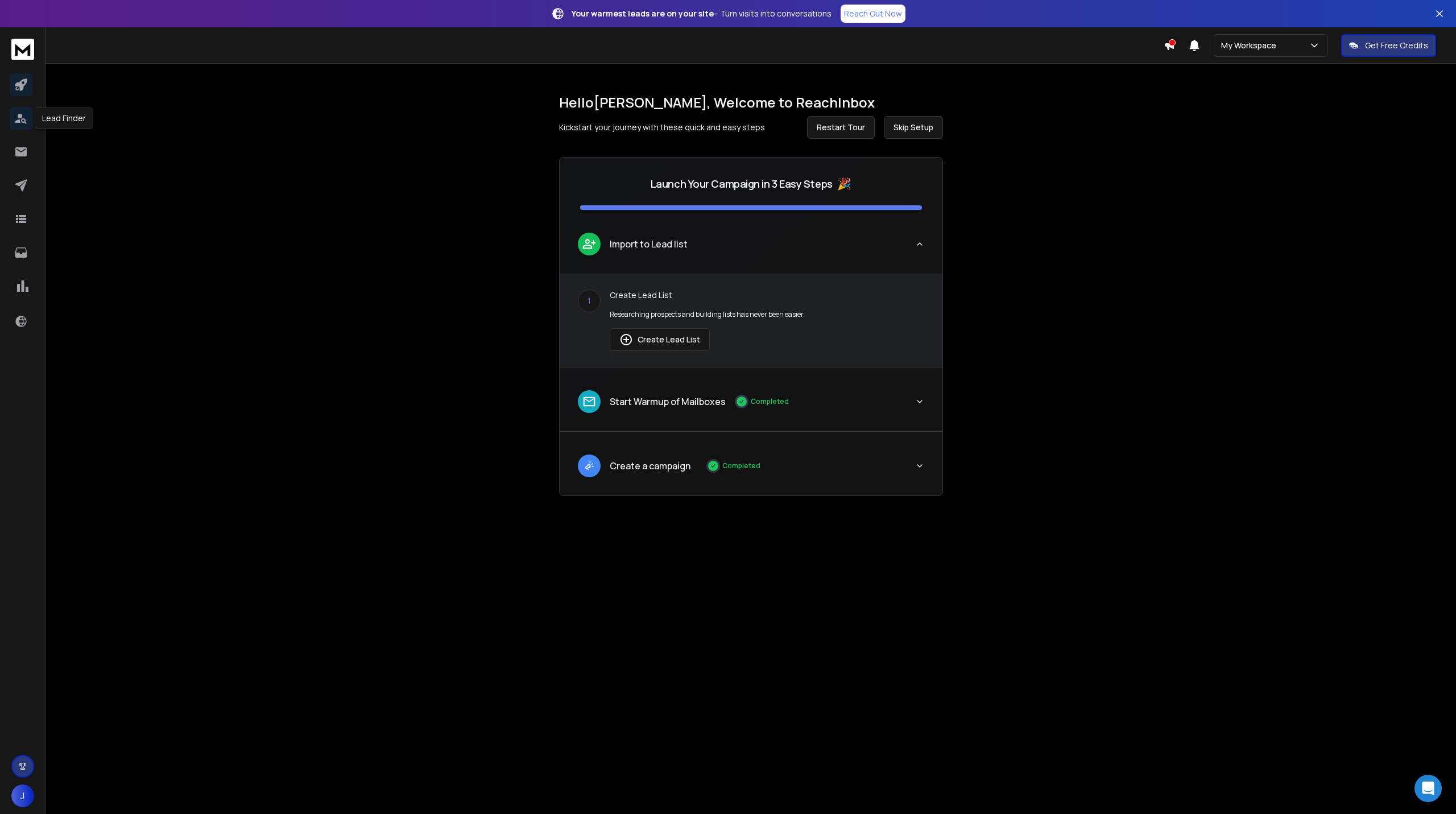
click at [23, 120] on icon at bounding box center [21, 118] width 14 height 14
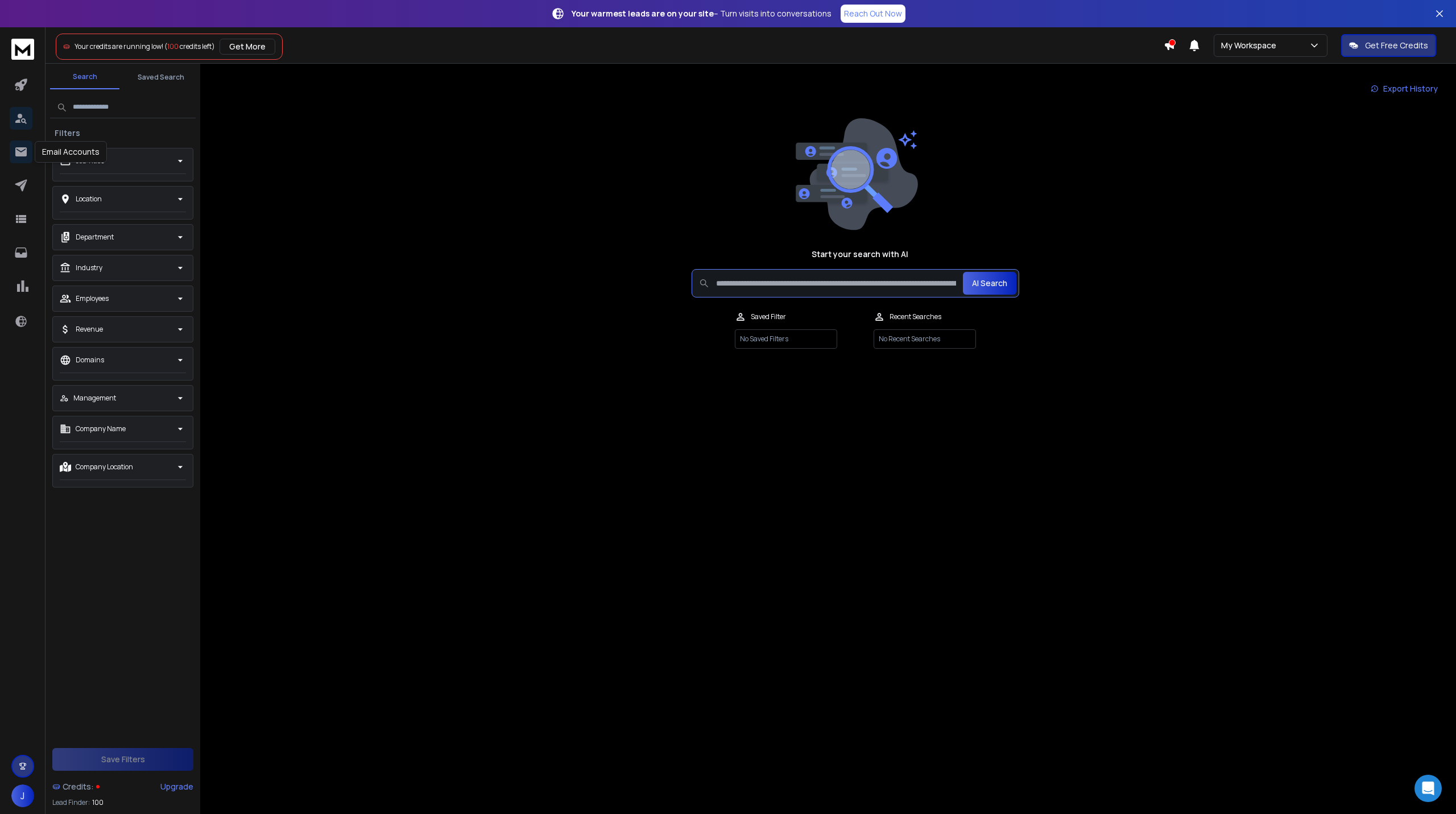
click at [23, 155] on icon at bounding box center [21, 152] width 12 height 9
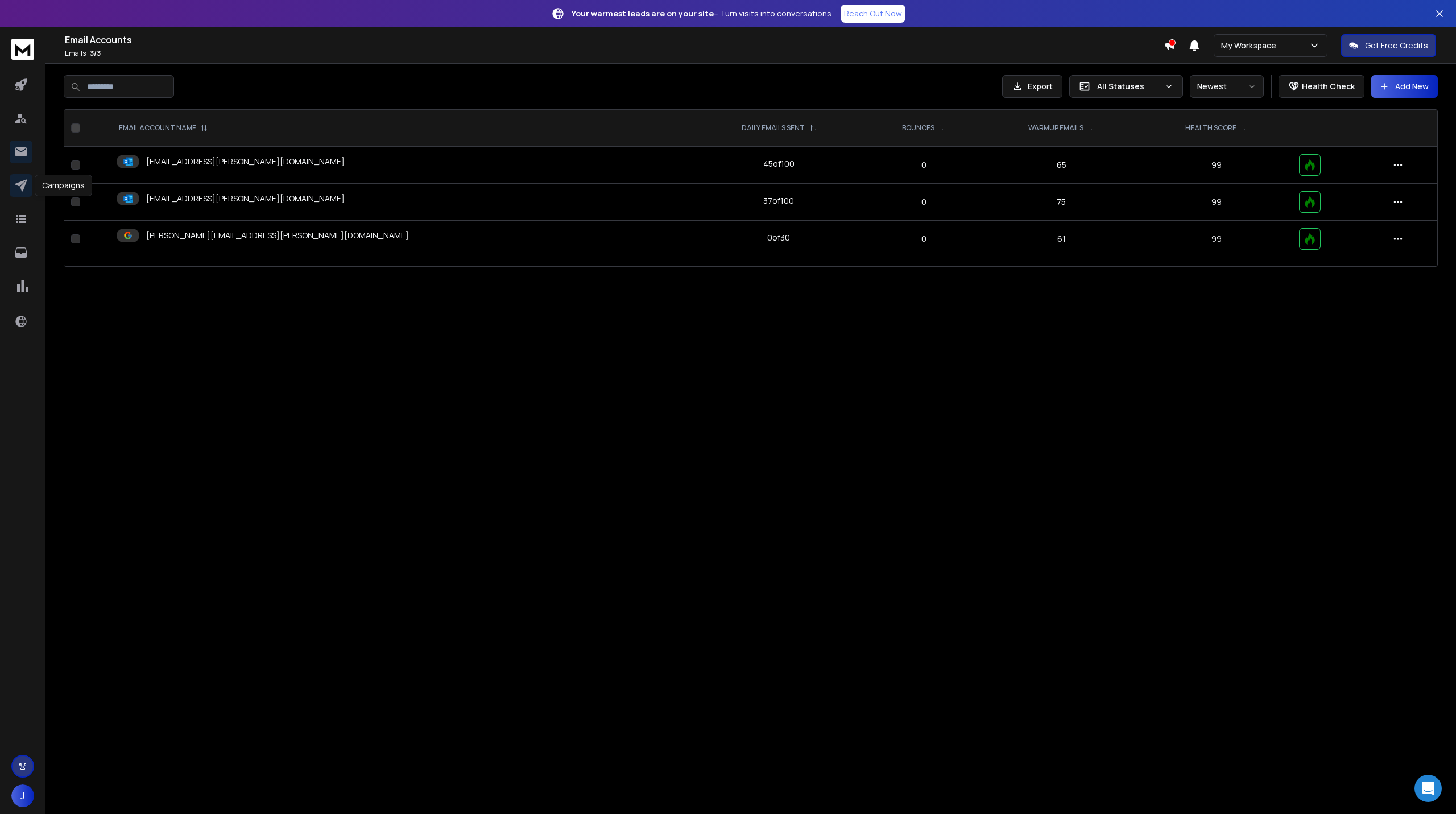
click at [24, 179] on icon at bounding box center [21, 185] width 14 height 14
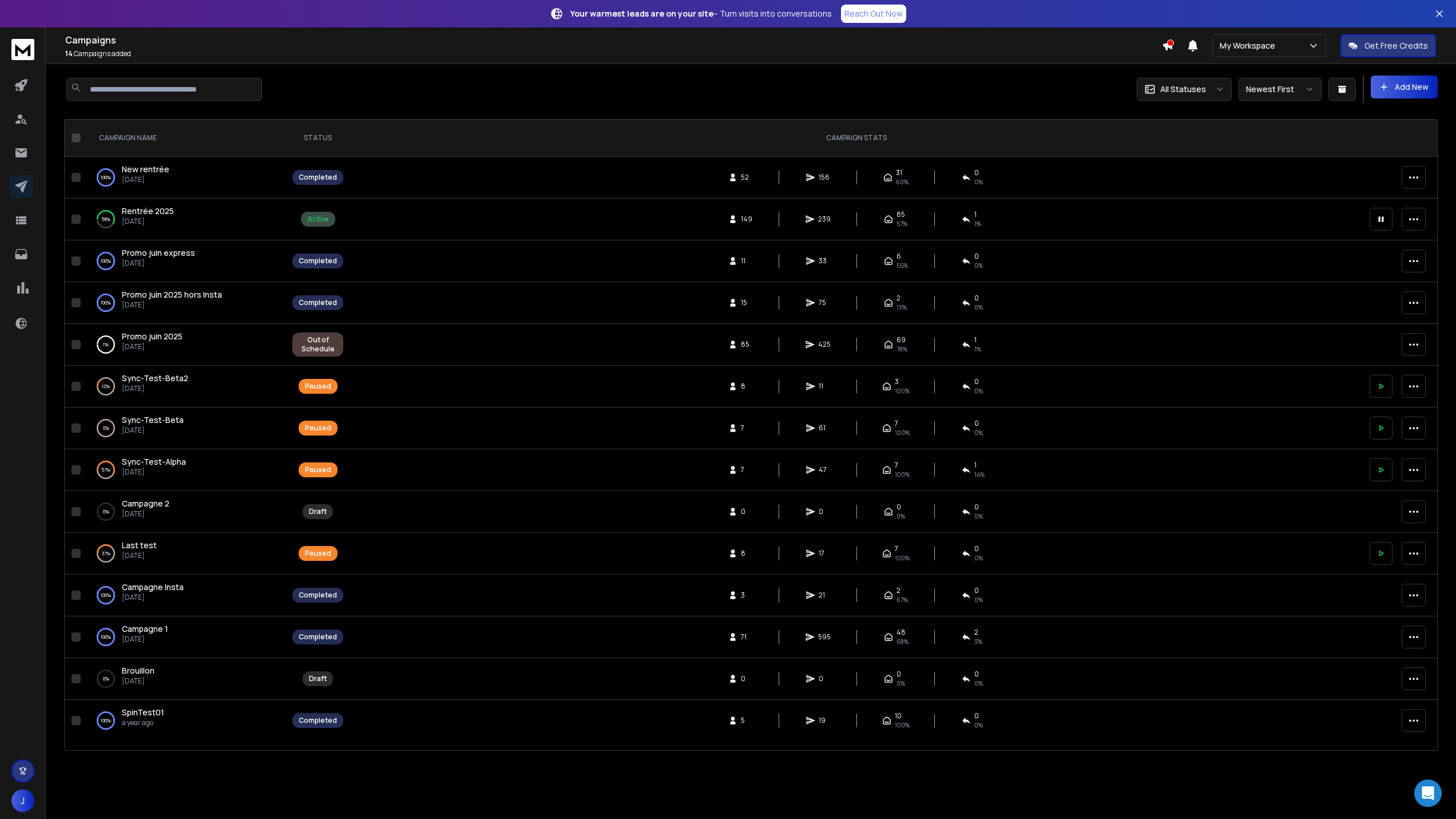
click at [152, 169] on span "New rentrée" at bounding box center [145, 169] width 48 height 11
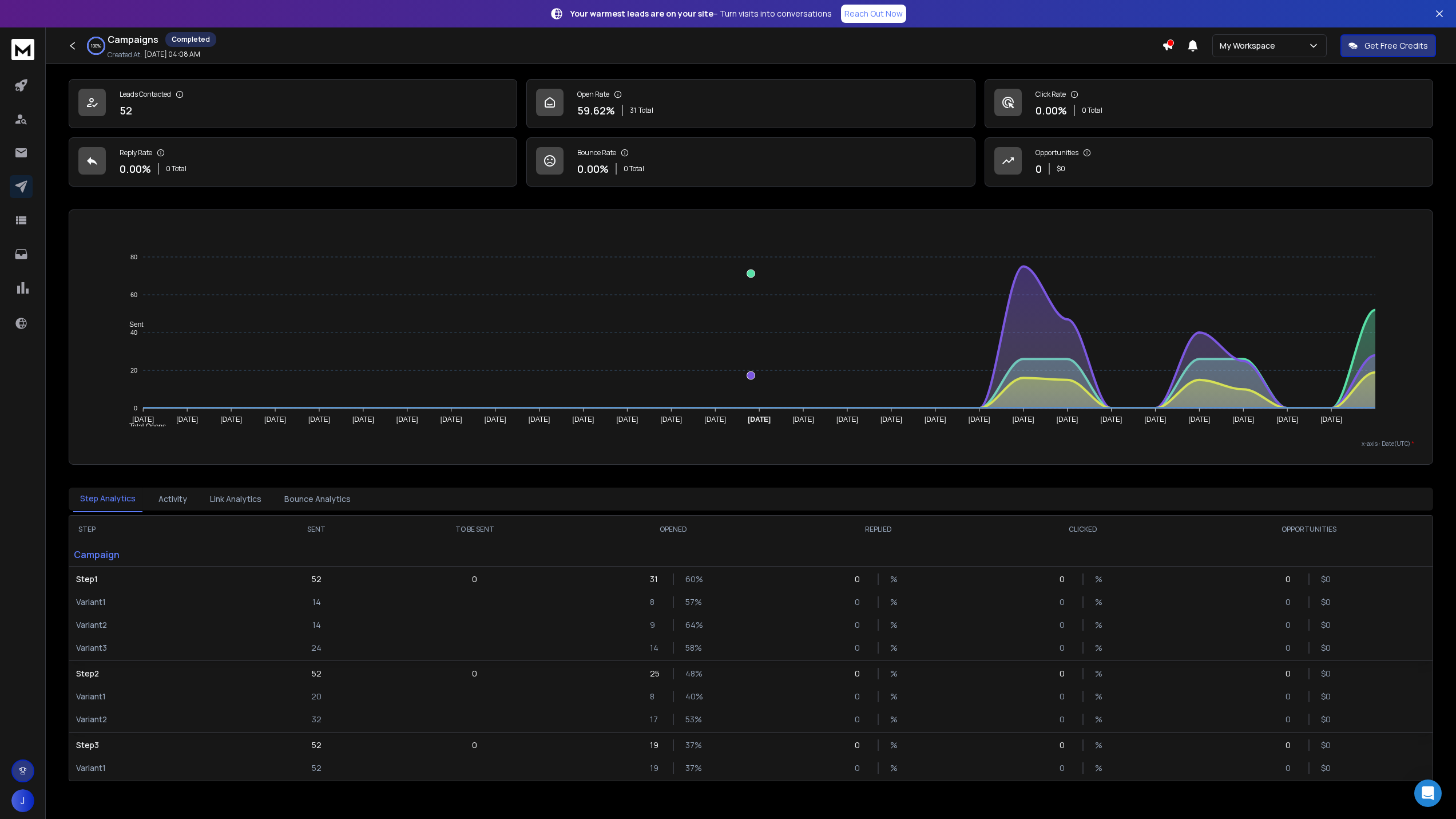
scroll to position [114, 0]
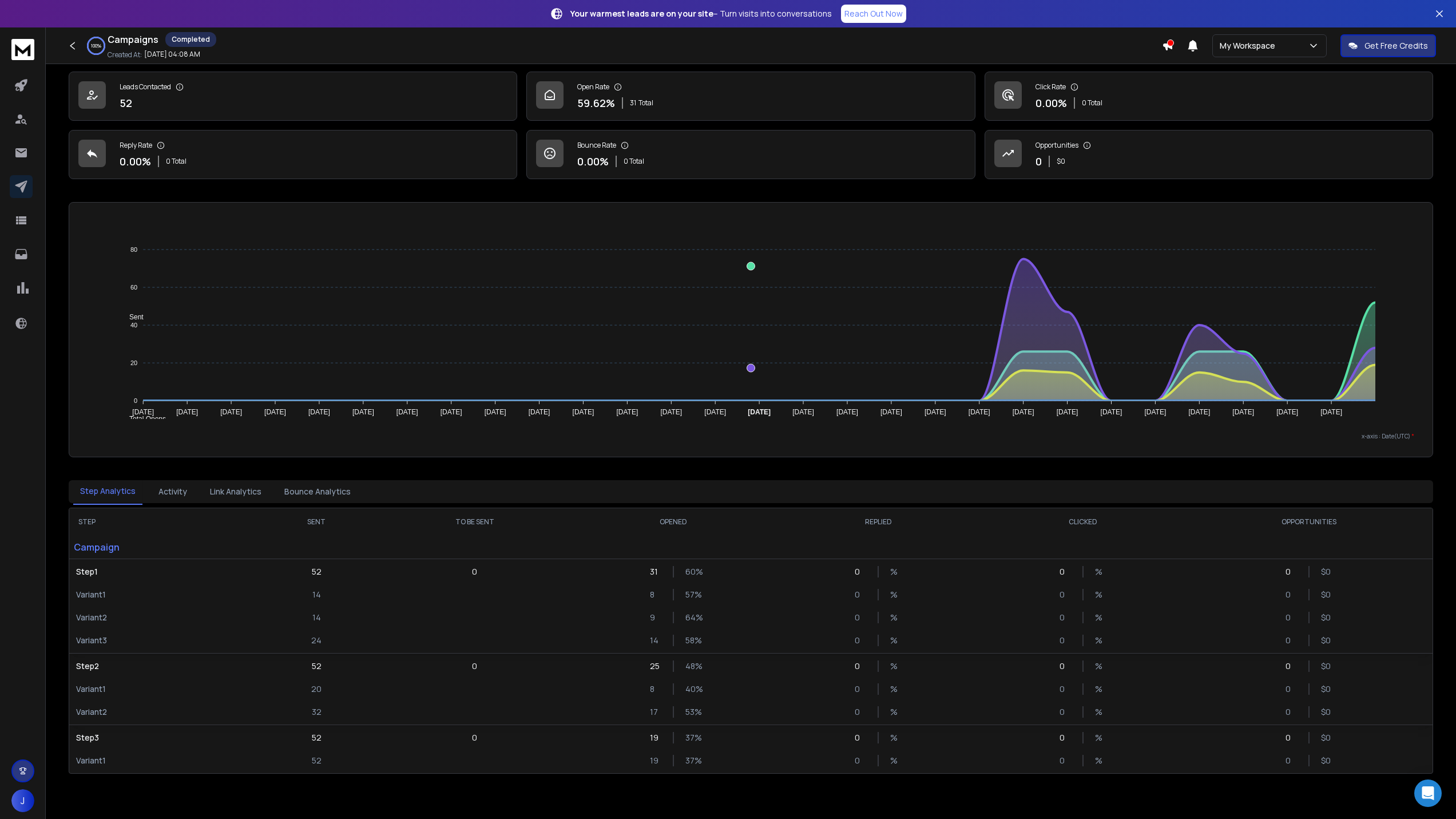
click at [177, 490] on button "Activity" at bounding box center [173, 492] width 42 height 25
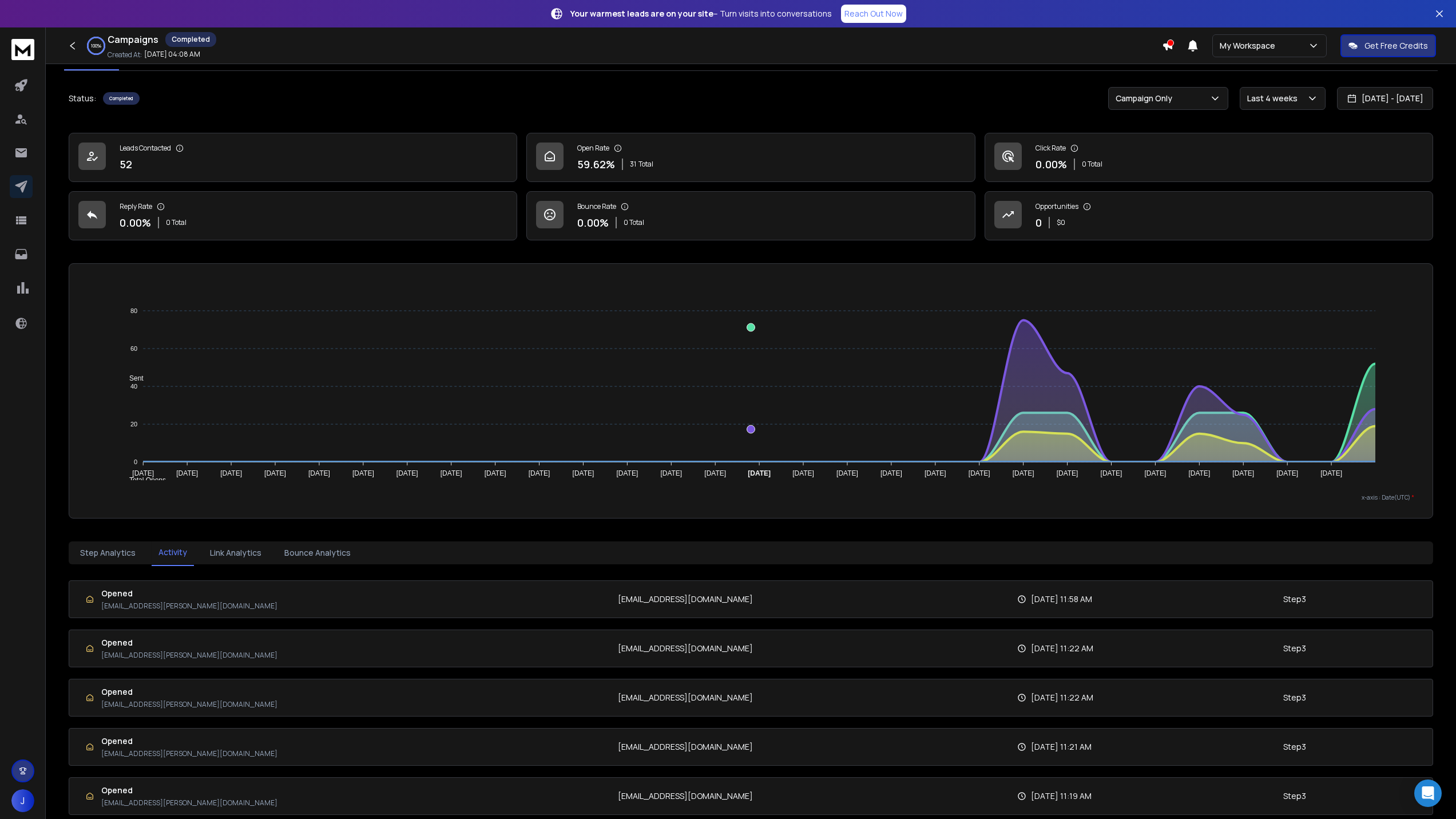
scroll to position [0, 0]
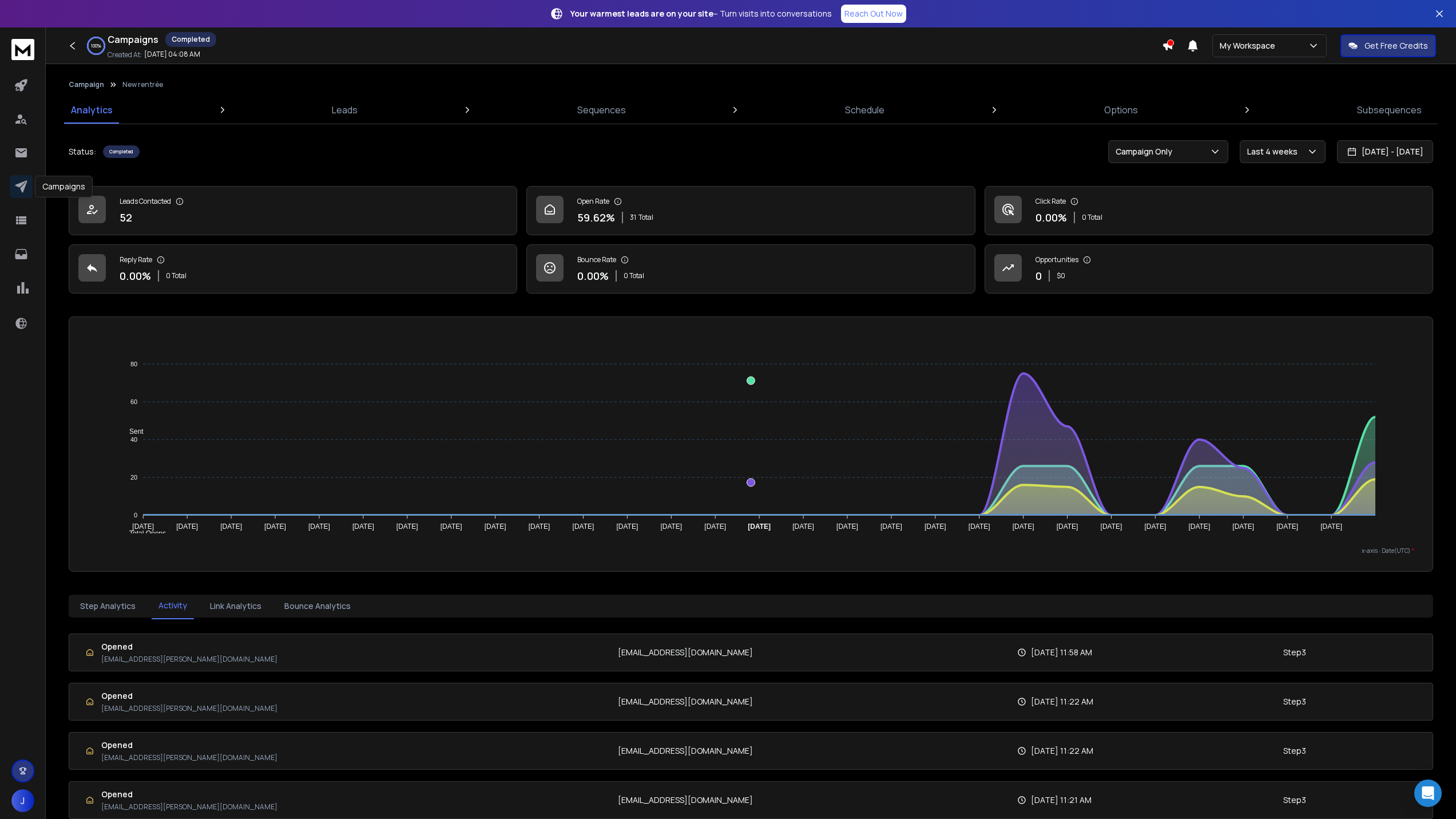
click at [21, 182] on icon at bounding box center [21, 186] width 14 height 14
